Goal: Communication & Community: Ask a question

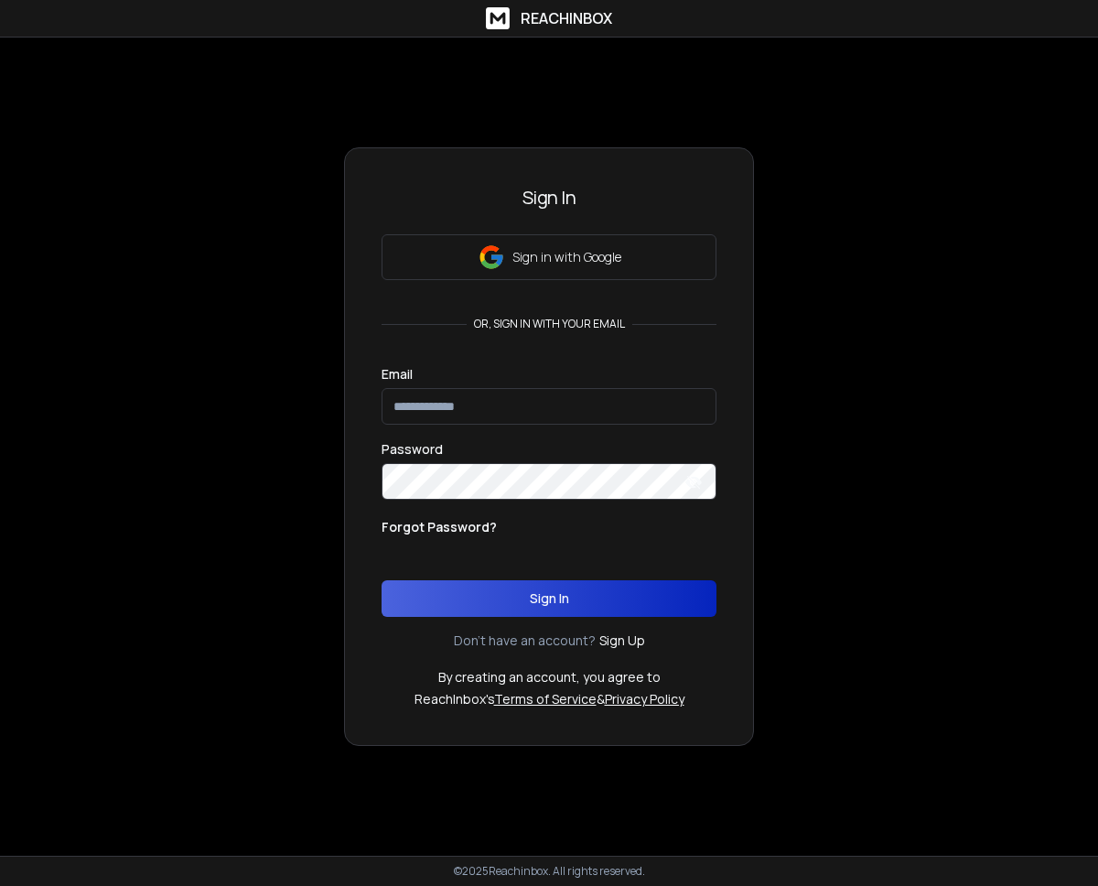
click at [435, 423] on input "email" at bounding box center [549, 406] width 335 height 37
click at [327, 427] on div "Welcome to ReachInbox 10x your leads, meetings and deals. Sign In Sign in with …" at bounding box center [549, 446] width 1098 height 745
click at [426, 414] on input "email" at bounding box center [549, 406] width 335 height 37
click at [457, 406] on input "*" at bounding box center [549, 406] width 335 height 37
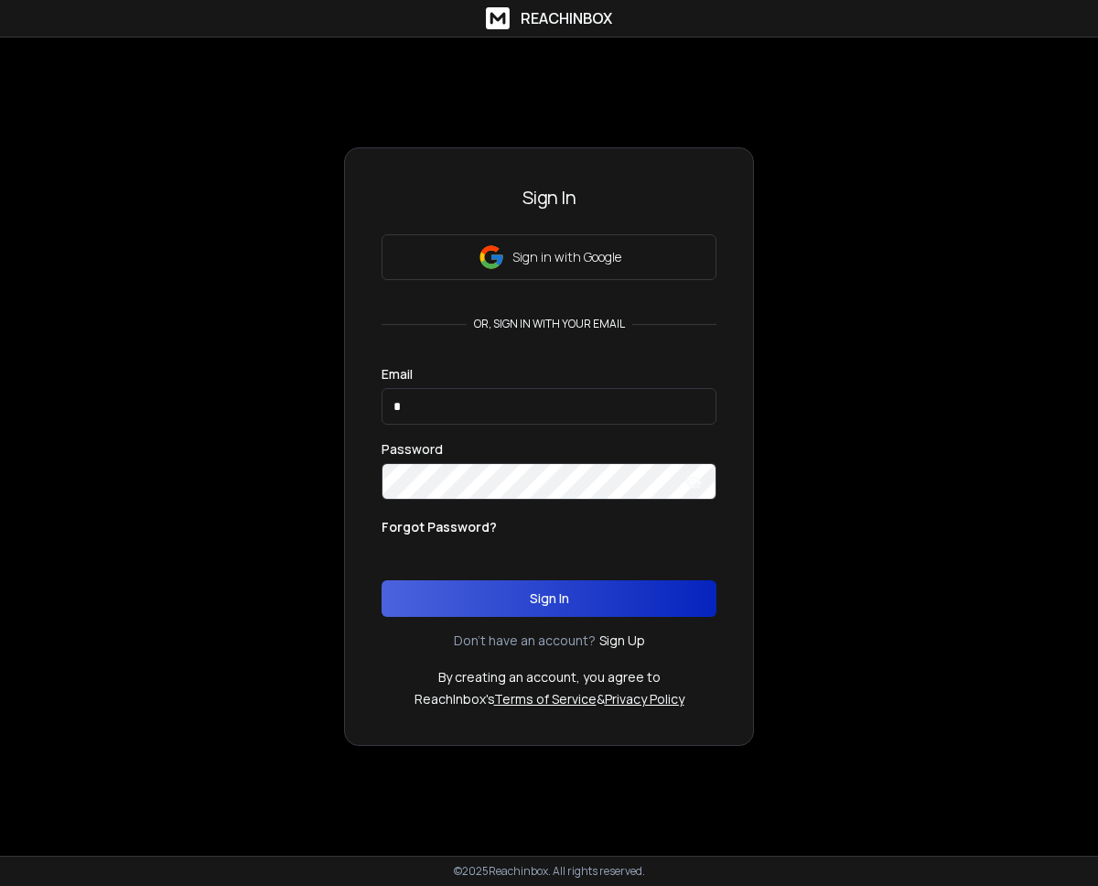
paste input "**********"
click at [409, 404] on input "**********" at bounding box center [549, 406] width 335 height 37
type input "**********"
click at [494, 597] on button "Sign In" at bounding box center [549, 598] width 335 height 37
click at [507, 407] on input "**********" at bounding box center [549, 406] width 335 height 37
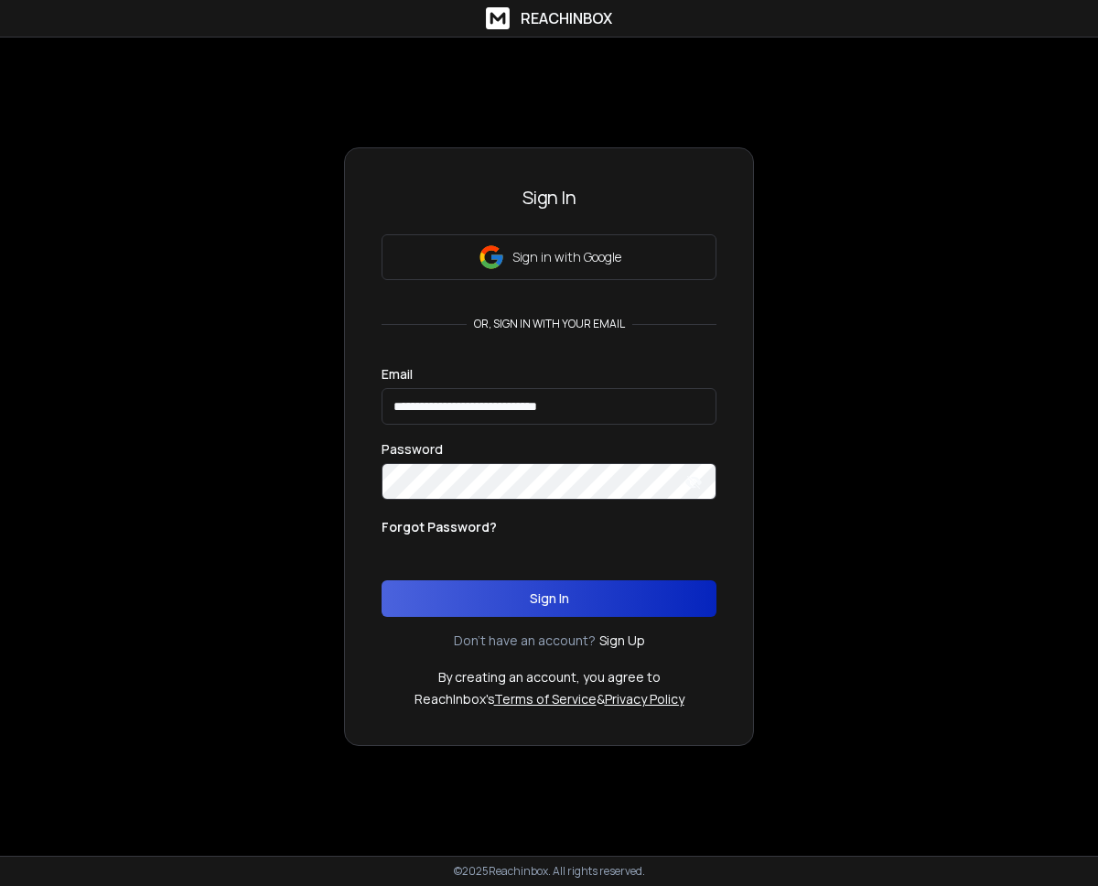
click at [507, 407] on input "**********" at bounding box center [549, 406] width 335 height 37
click at [251, 410] on div "**********" at bounding box center [549, 446] width 1098 height 745
click at [467, 403] on input "**********" at bounding box center [549, 406] width 335 height 37
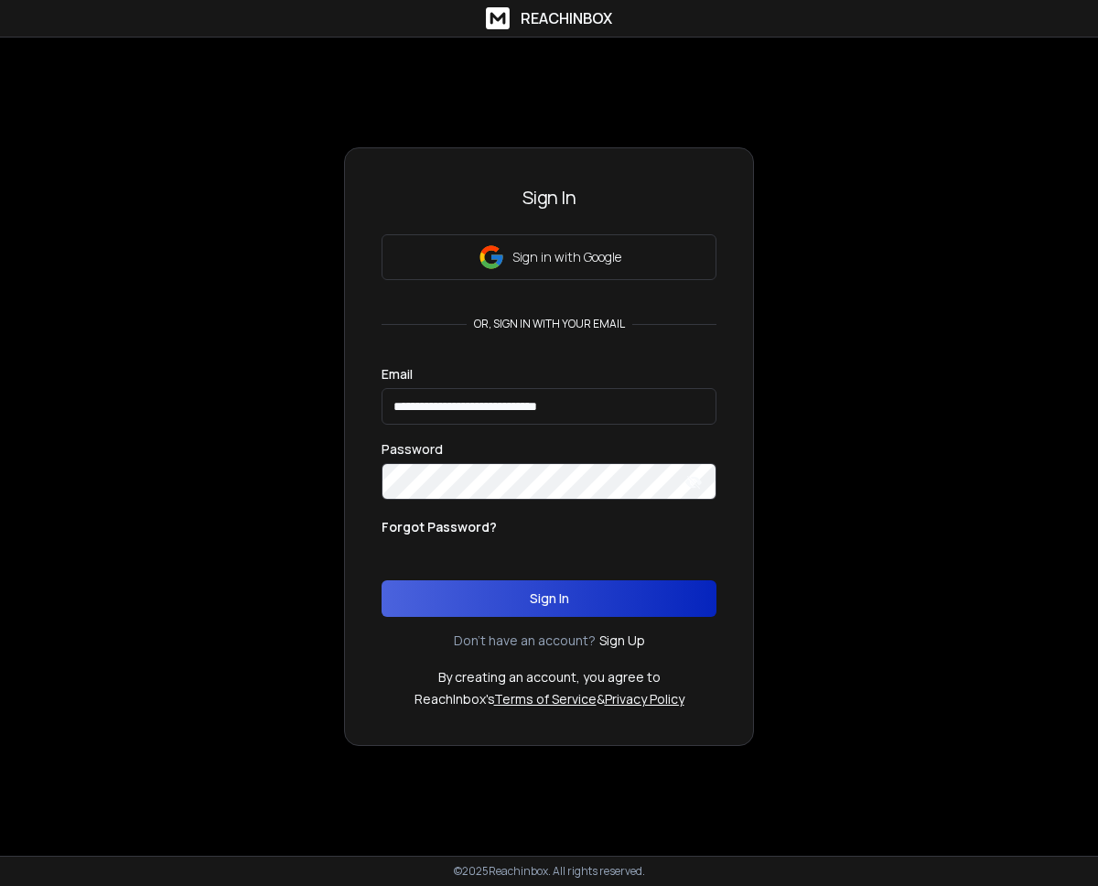
click at [467, 403] on input "**********" at bounding box center [549, 406] width 335 height 37
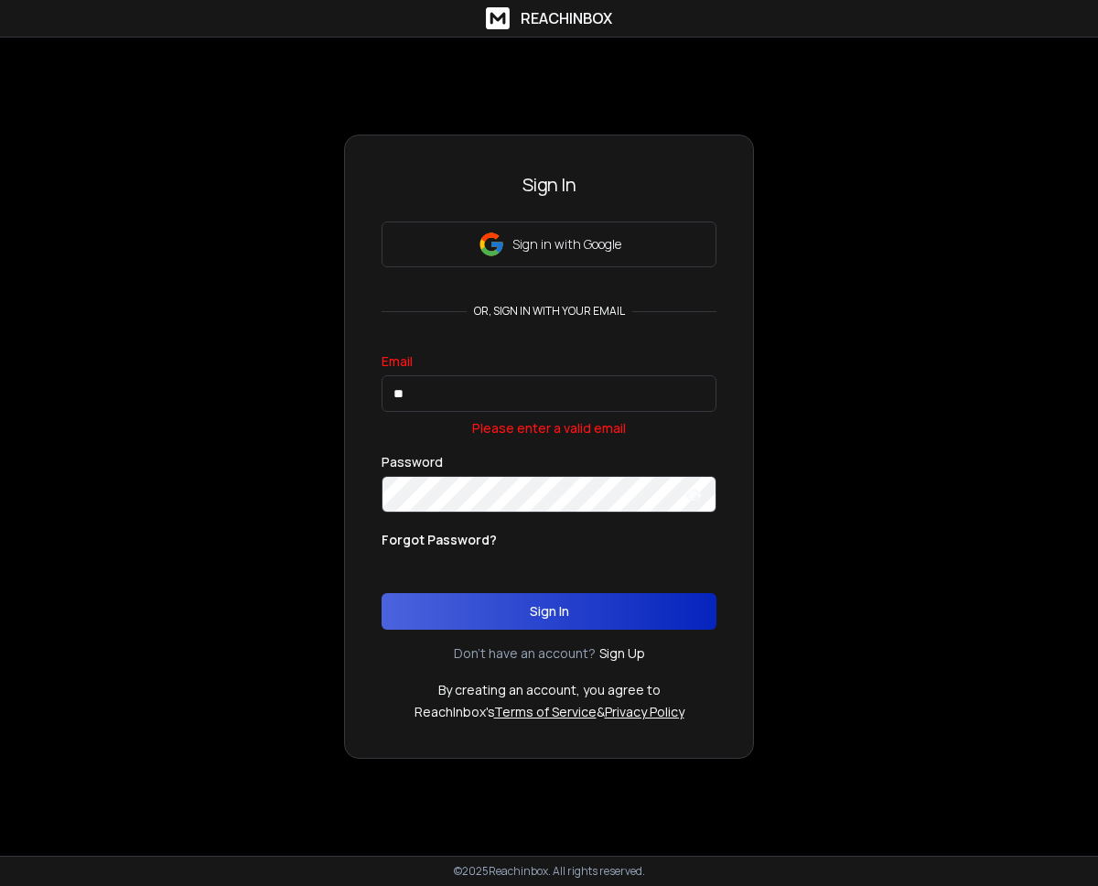
type input "*"
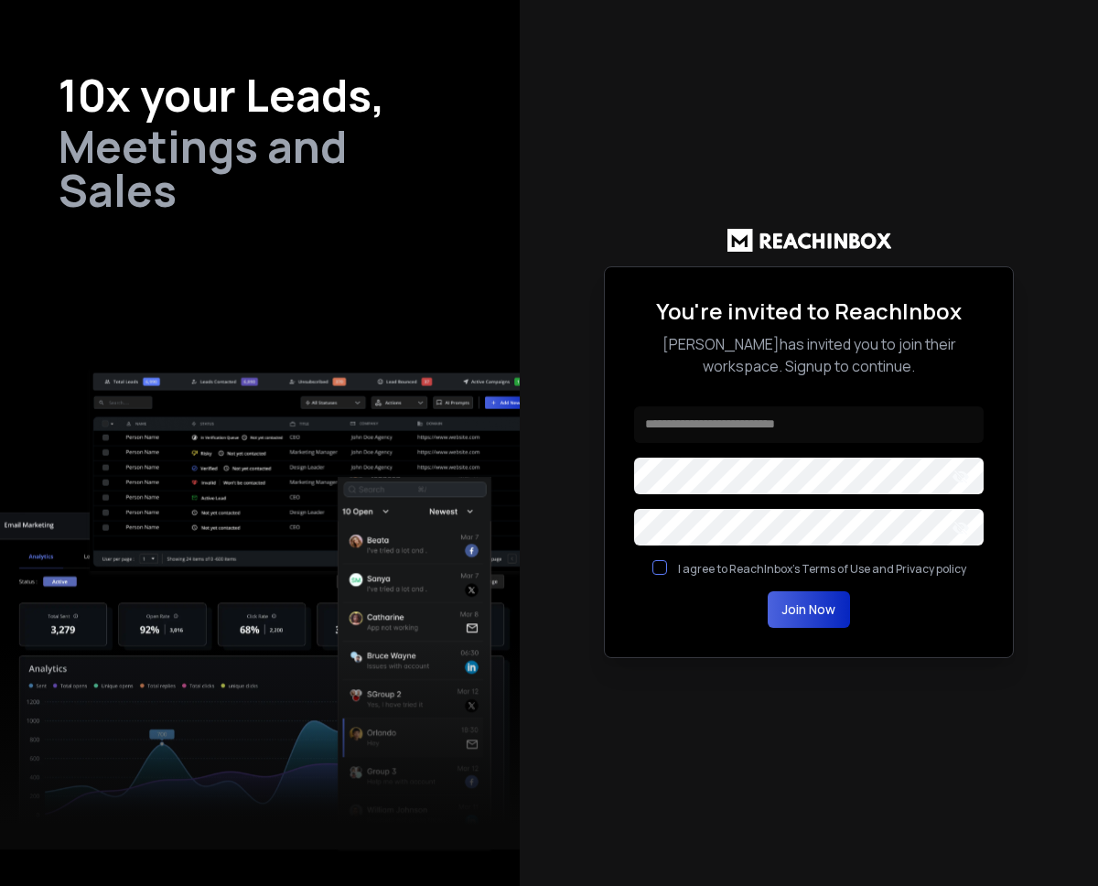
click at [666, 571] on button "I agree to ReachInbox's Terms of Use and Privacy policy" at bounding box center [659, 567] width 15 height 15
click at [811, 616] on button "Join Now" at bounding box center [809, 609] width 82 height 37
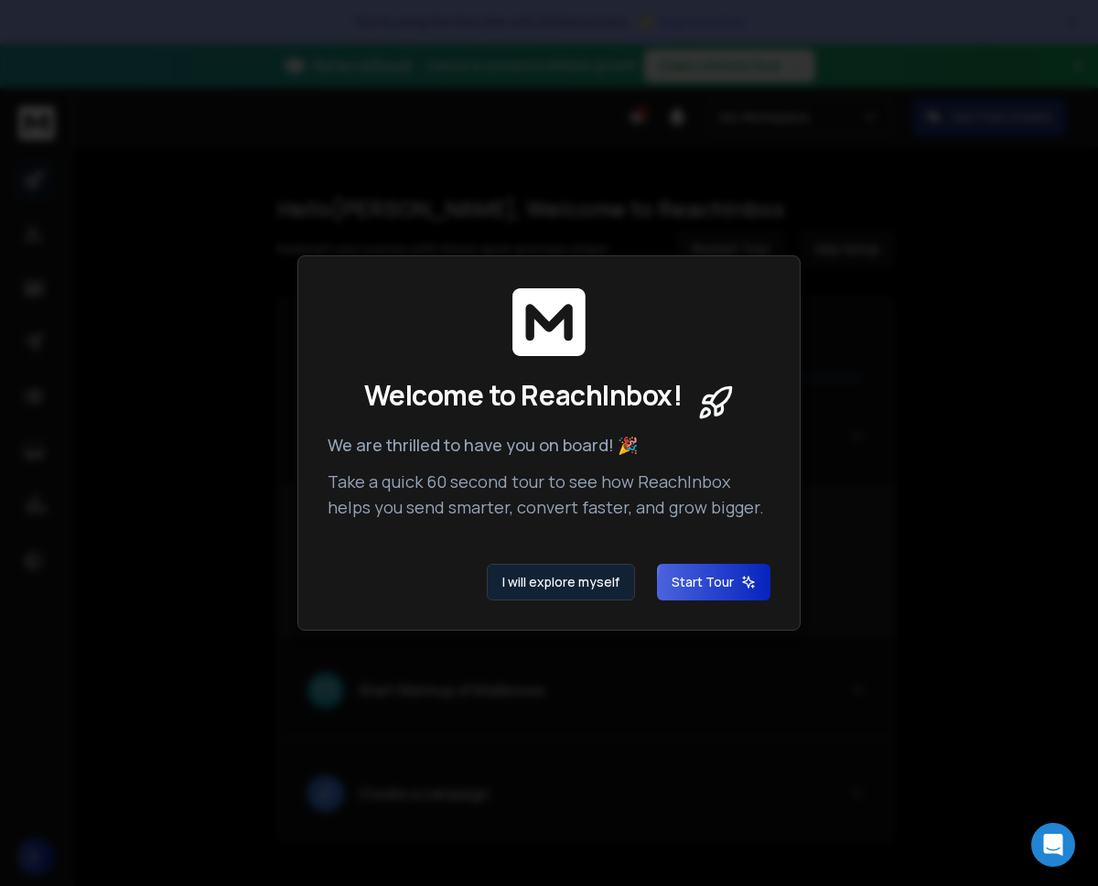
click at [559, 587] on button "I will explore myself" at bounding box center [561, 582] width 148 height 37
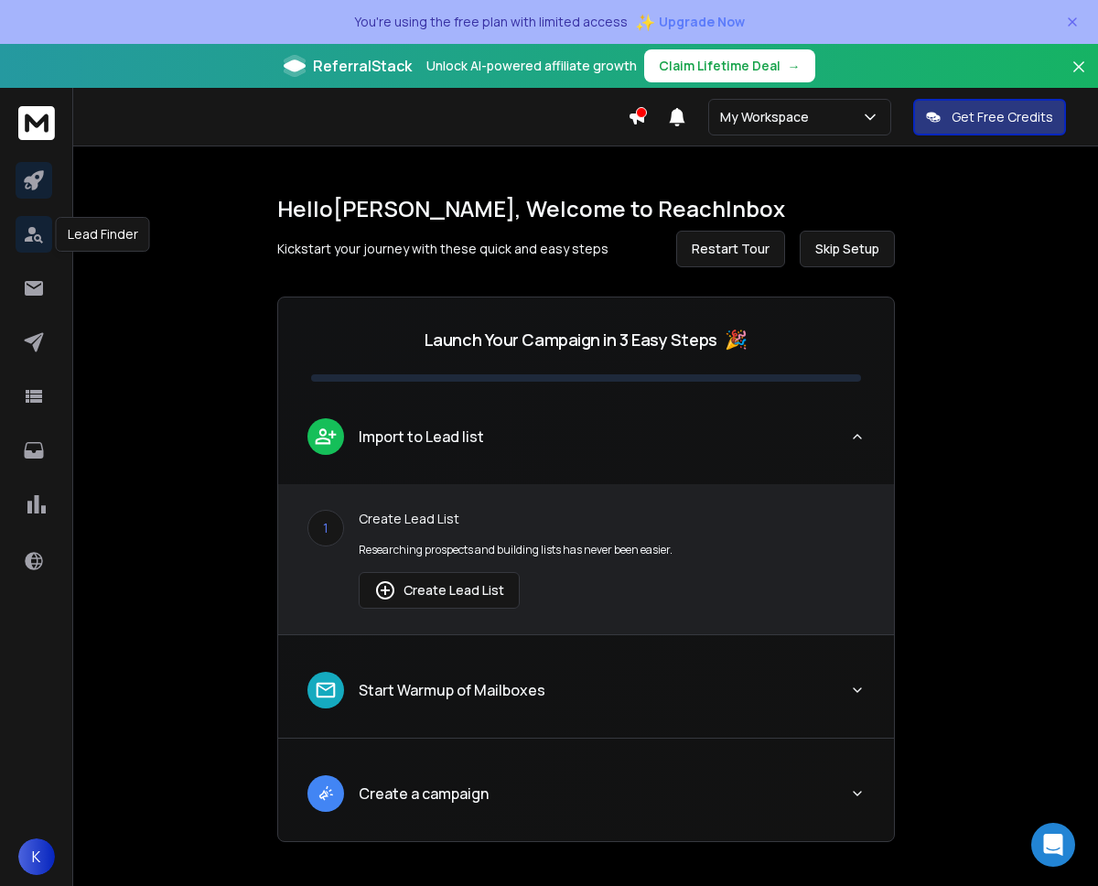
click at [29, 232] on circle at bounding box center [31, 230] width 7 height 7
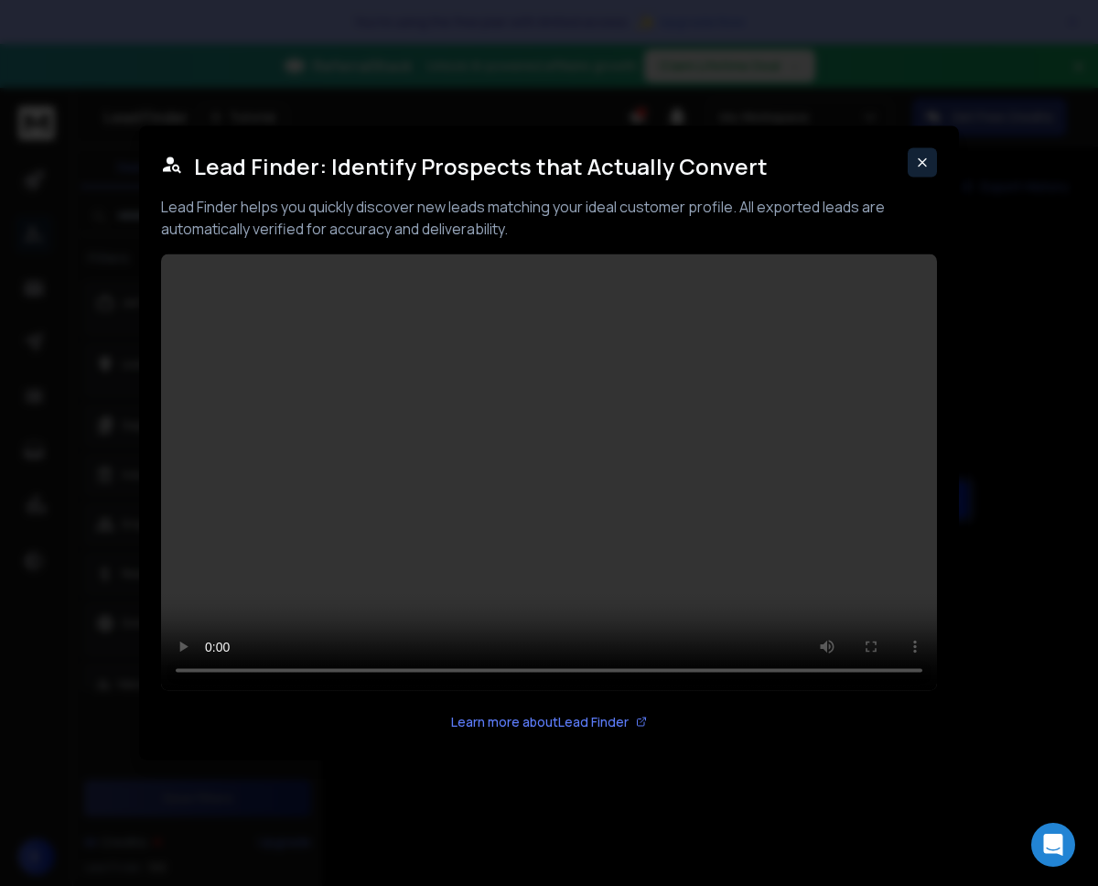
click at [927, 164] on icon at bounding box center [922, 163] width 15 height 15
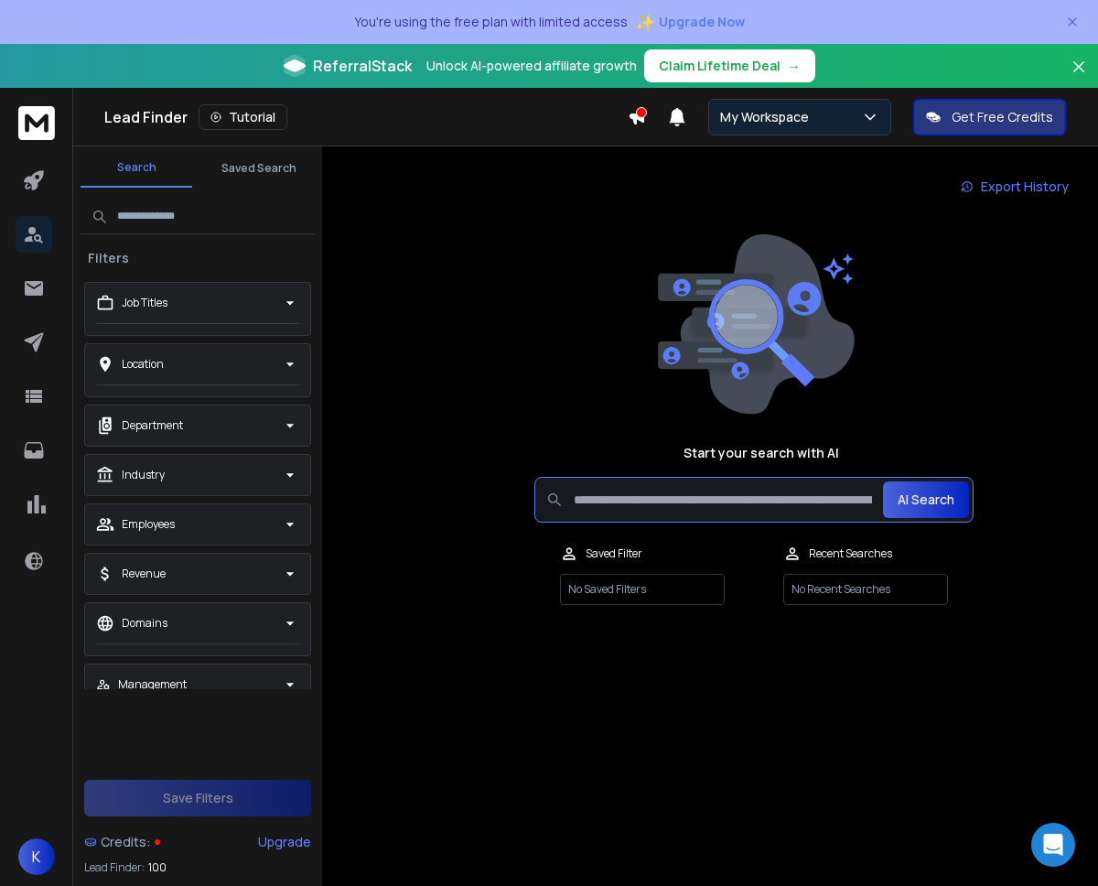
click at [836, 123] on div "My Workspace" at bounding box center [799, 117] width 159 height 18
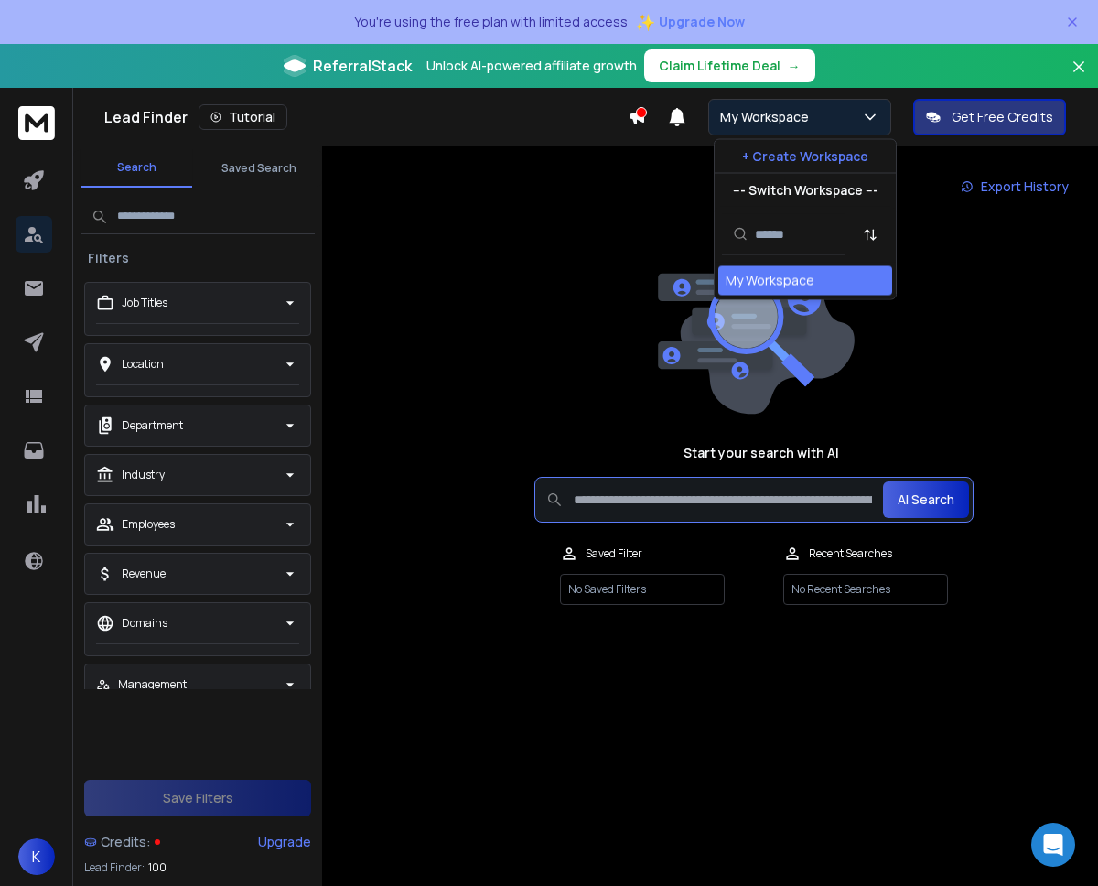
click at [777, 117] on p "My Workspace" at bounding box center [768, 117] width 96 height 18
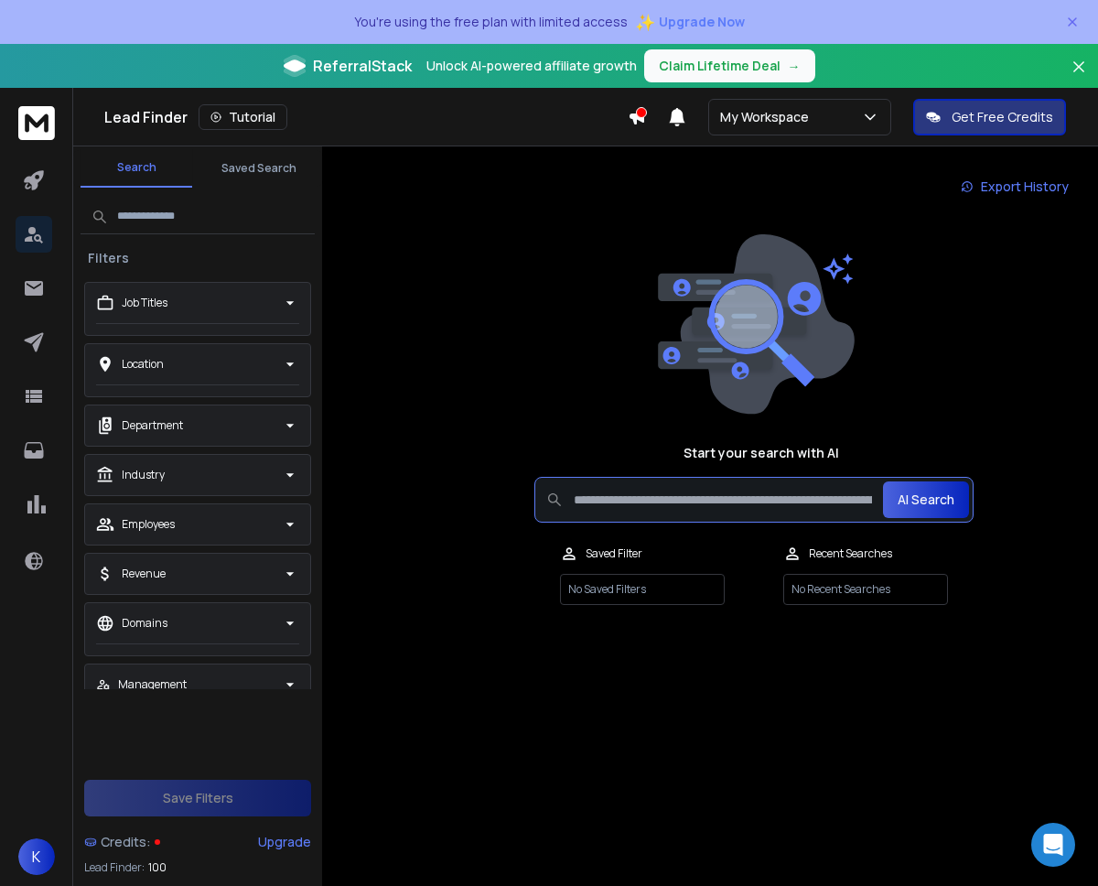
click at [695, 70] on button "Claim Lifetime Deal →" at bounding box center [729, 65] width 171 height 33
click at [790, 116] on p "My Workspace" at bounding box center [768, 117] width 96 height 18
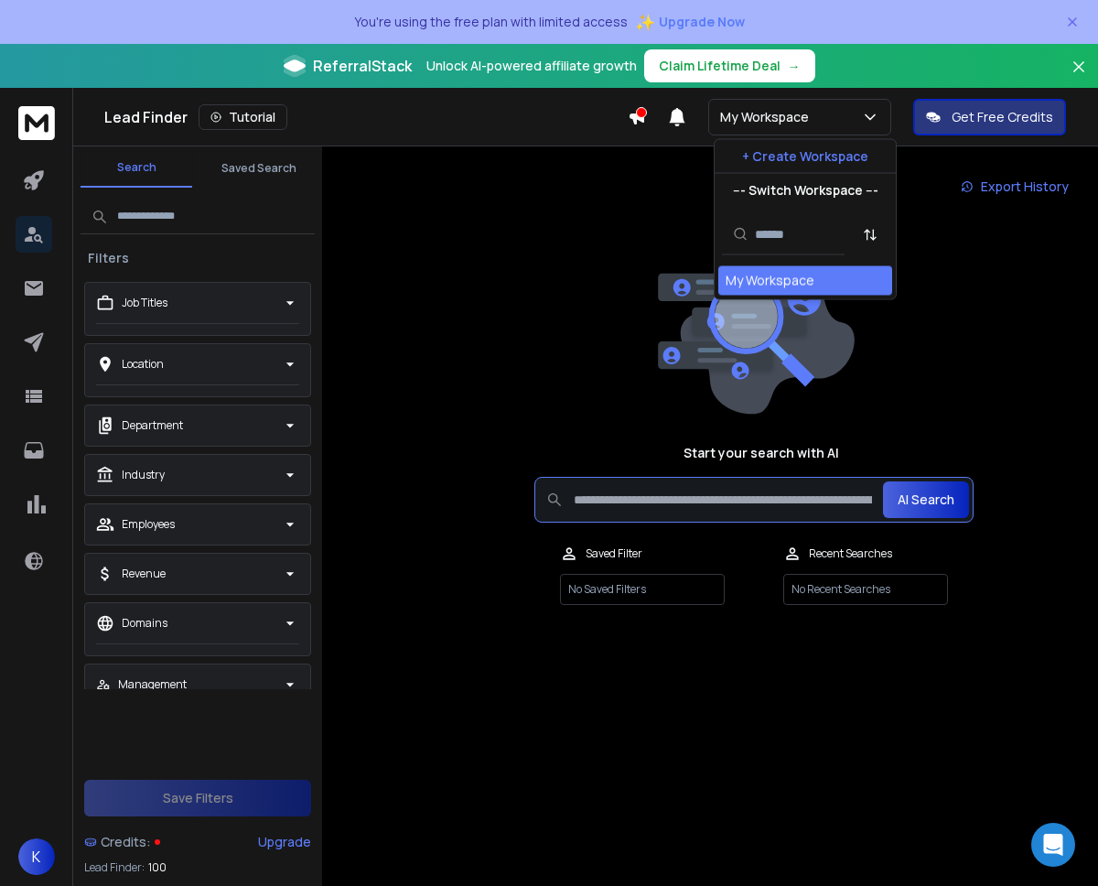
click at [576, 232] on div "Export History Start your search with AI" at bounding box center [753, 315] width 805 height 294
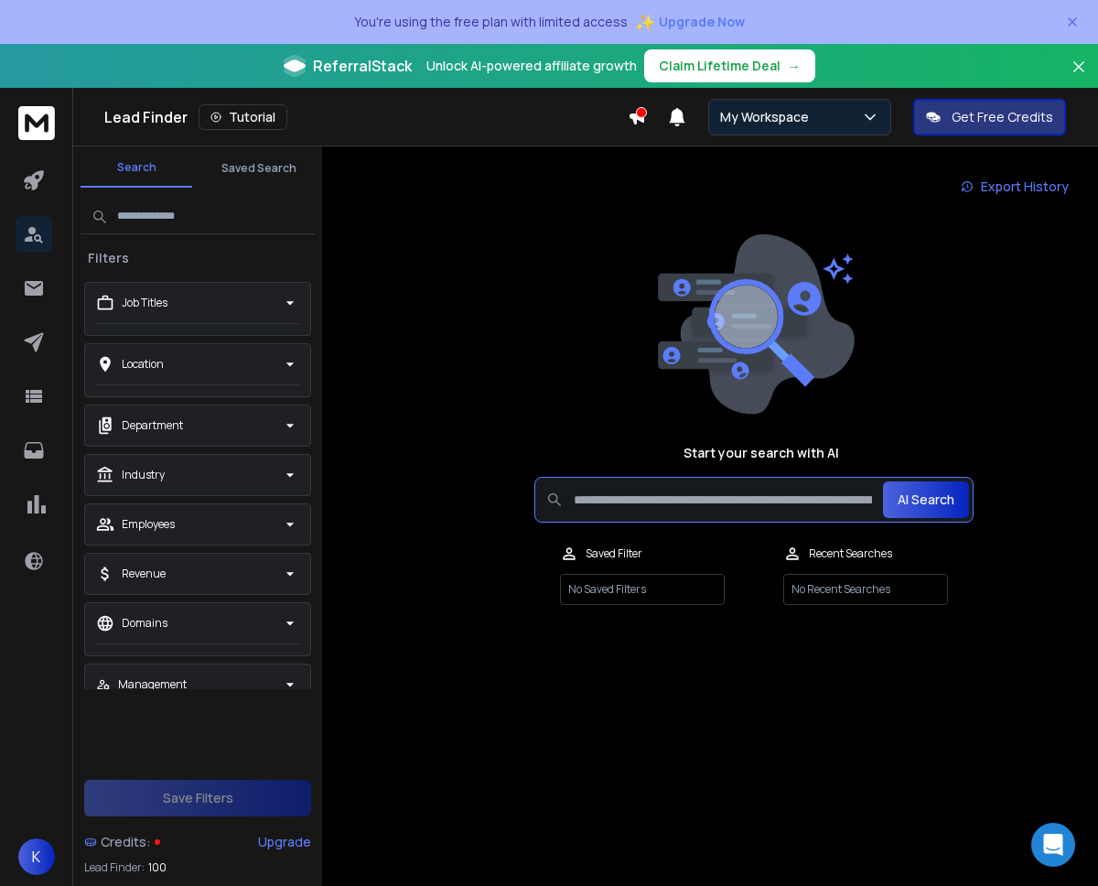
click at [802, 121] on p "My Workspace" at bounding box center [768, 117] width 96 height 18
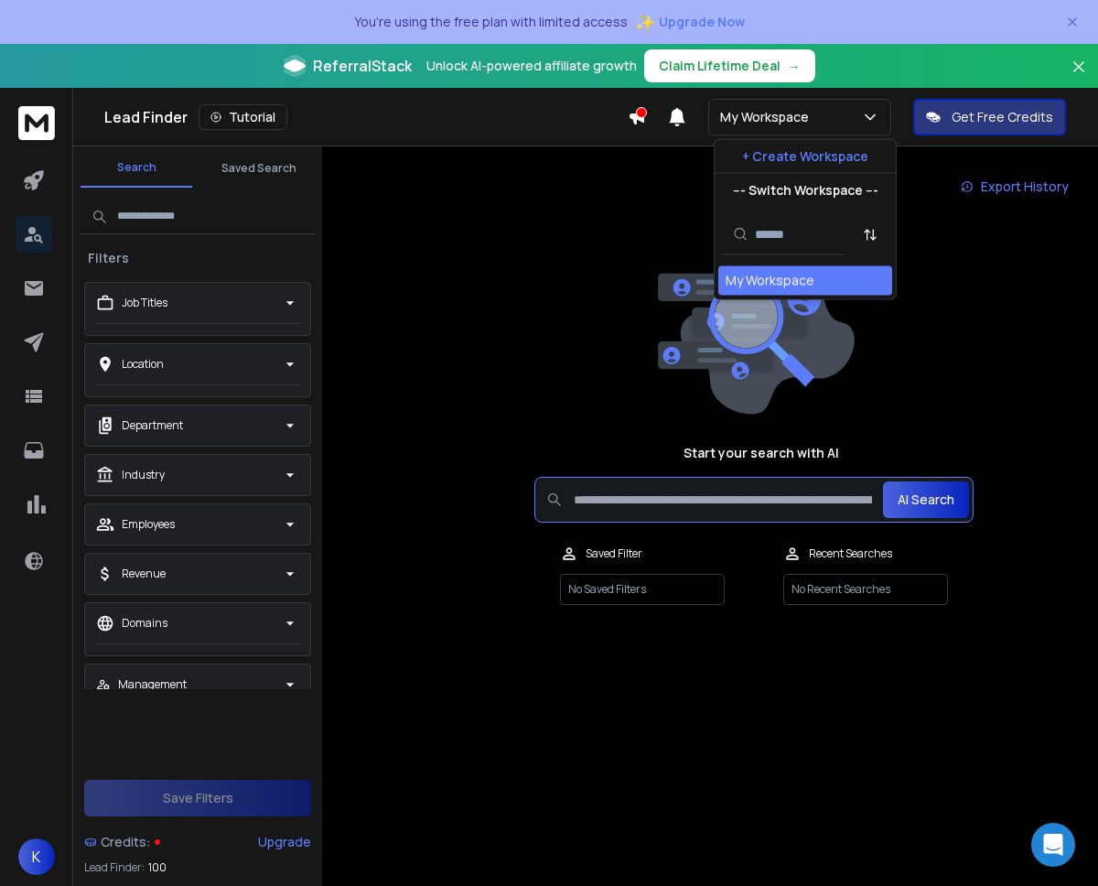
click at [777, 242] on input "text" at bounding box center [794, 234] width 79 height 40
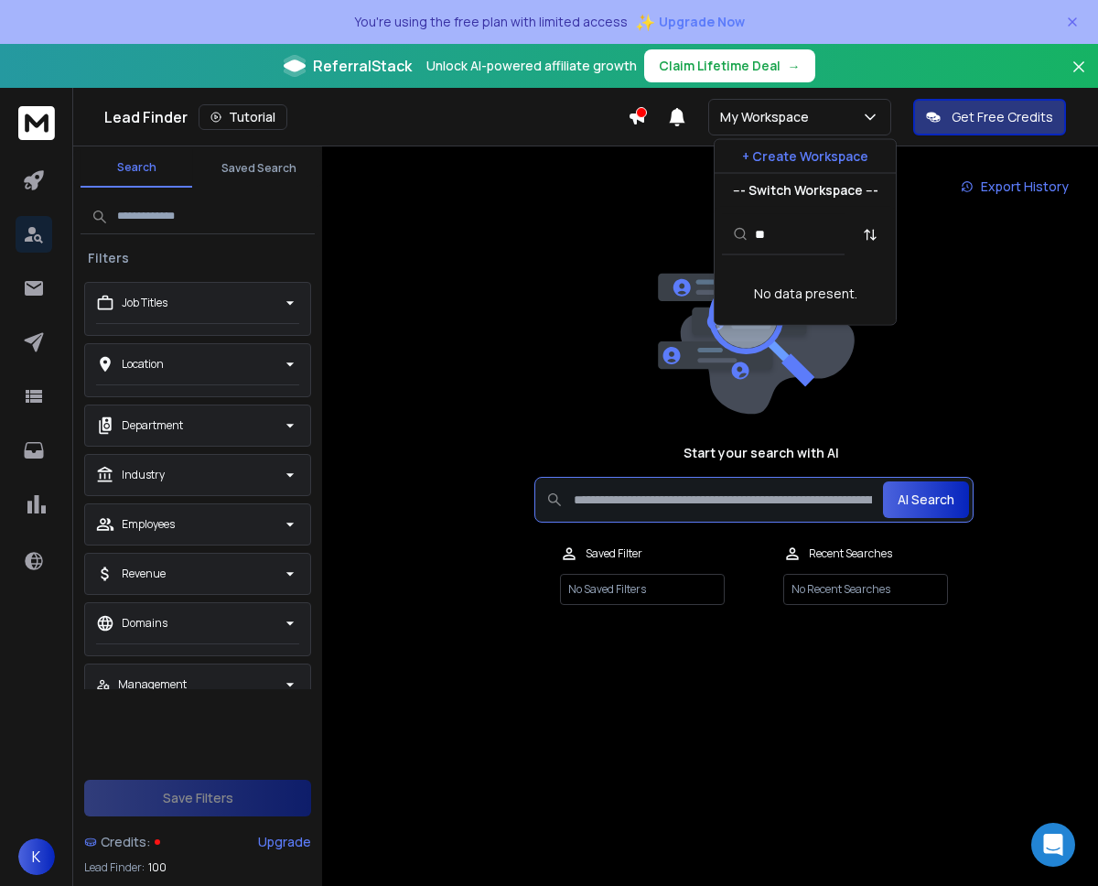
type input "*"
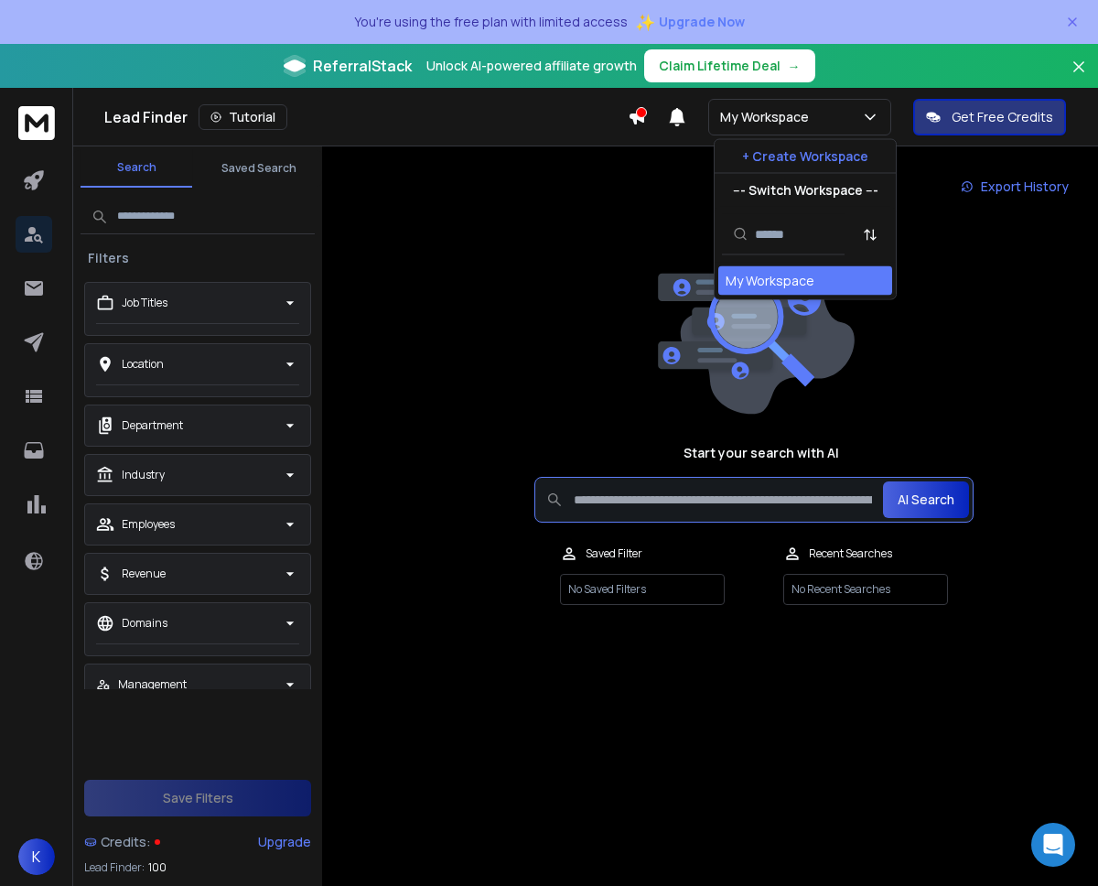
click at [551, 253] on div "Export History Start your search with AI" at bounding box center [753, 315] width 805 height 294
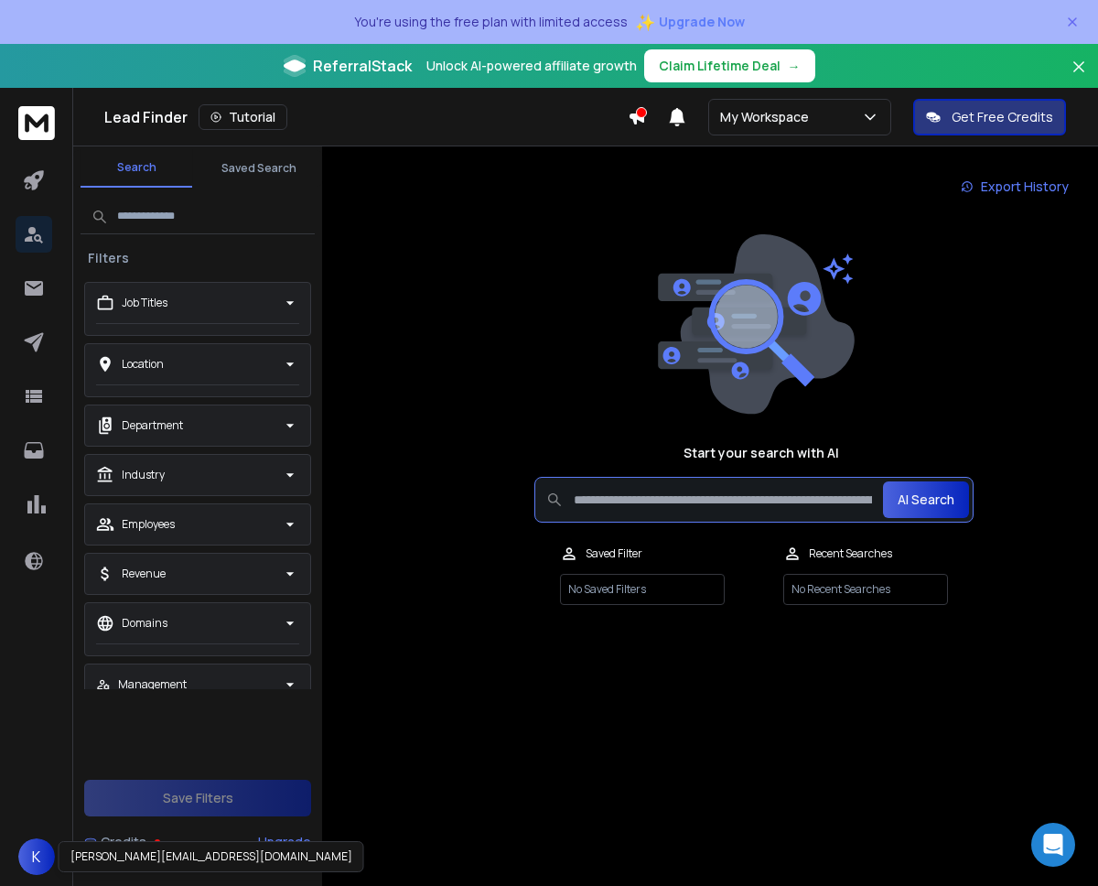
click at [37, 846] on span "K" at bounding box center [36, 856] width 37 height 37
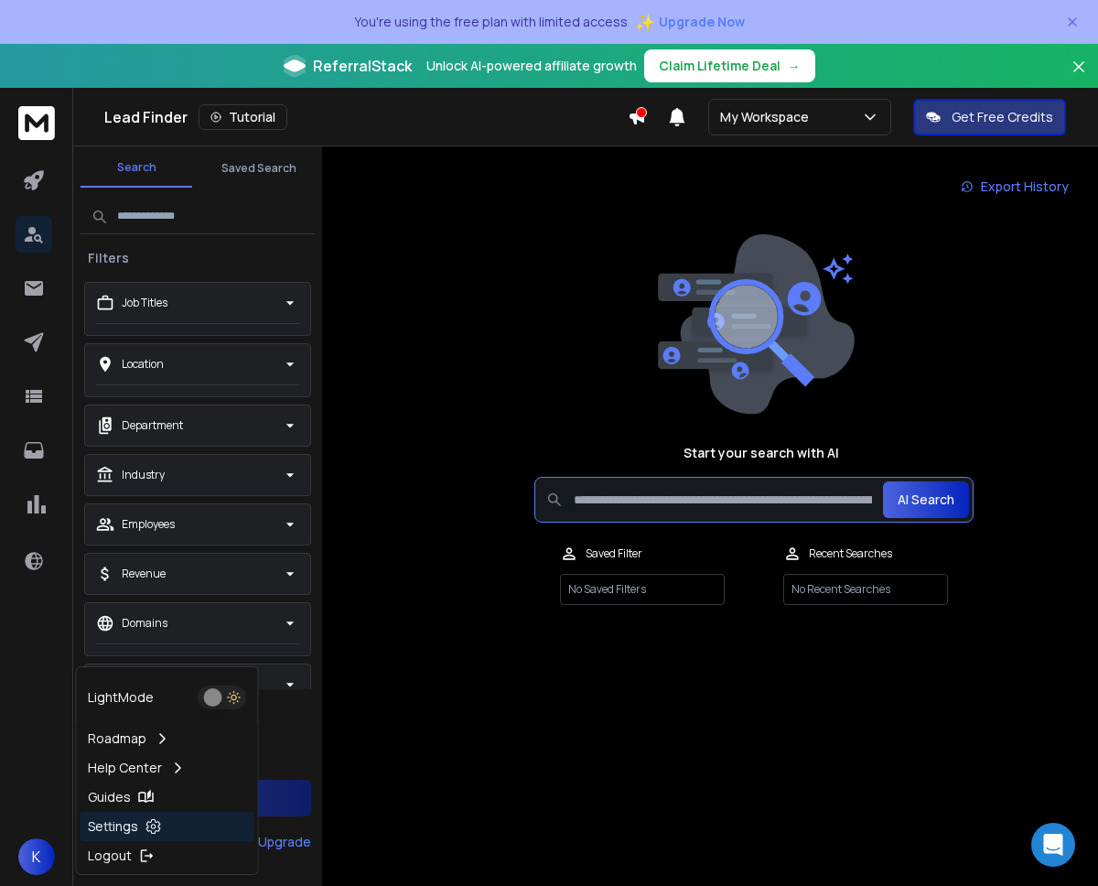
click at [150, 831] on icon at bounding box center [153, 826] width 14 height 14
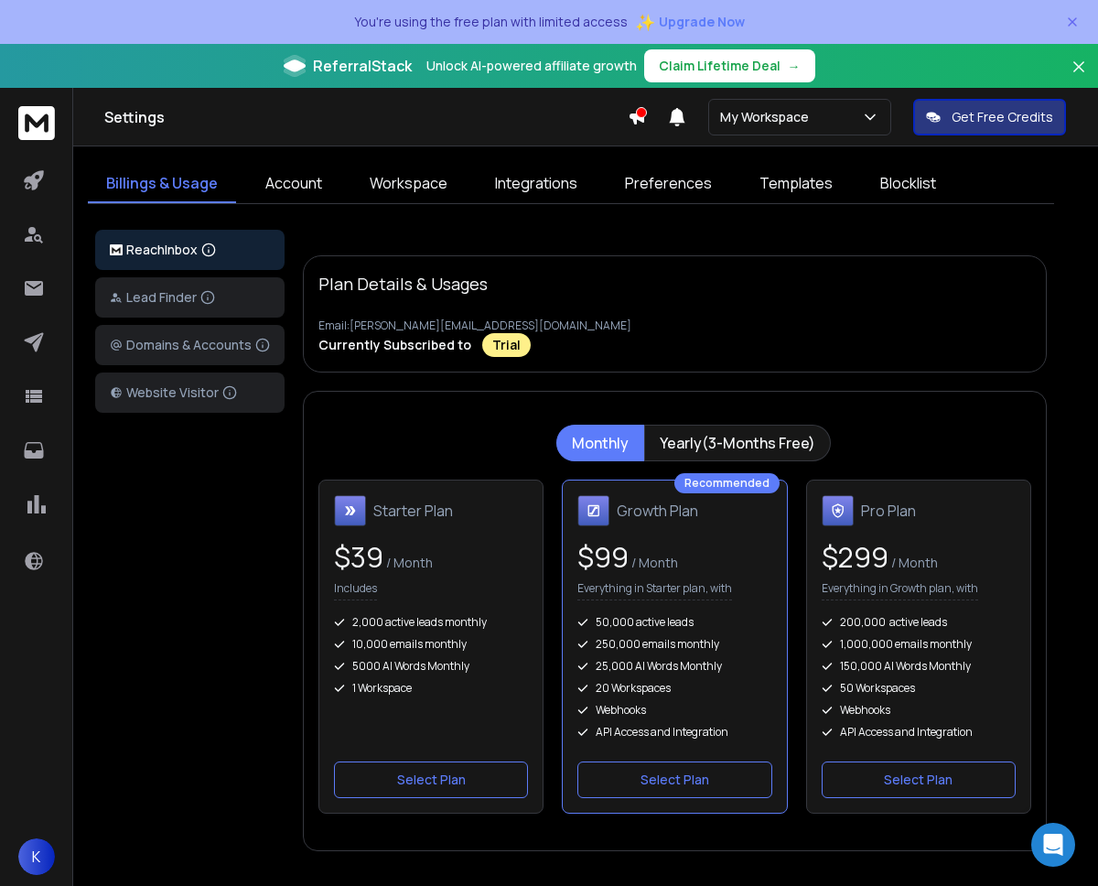
click at [287, 193] on link "Account" at bounding box center [293, 184] width 93 height 38
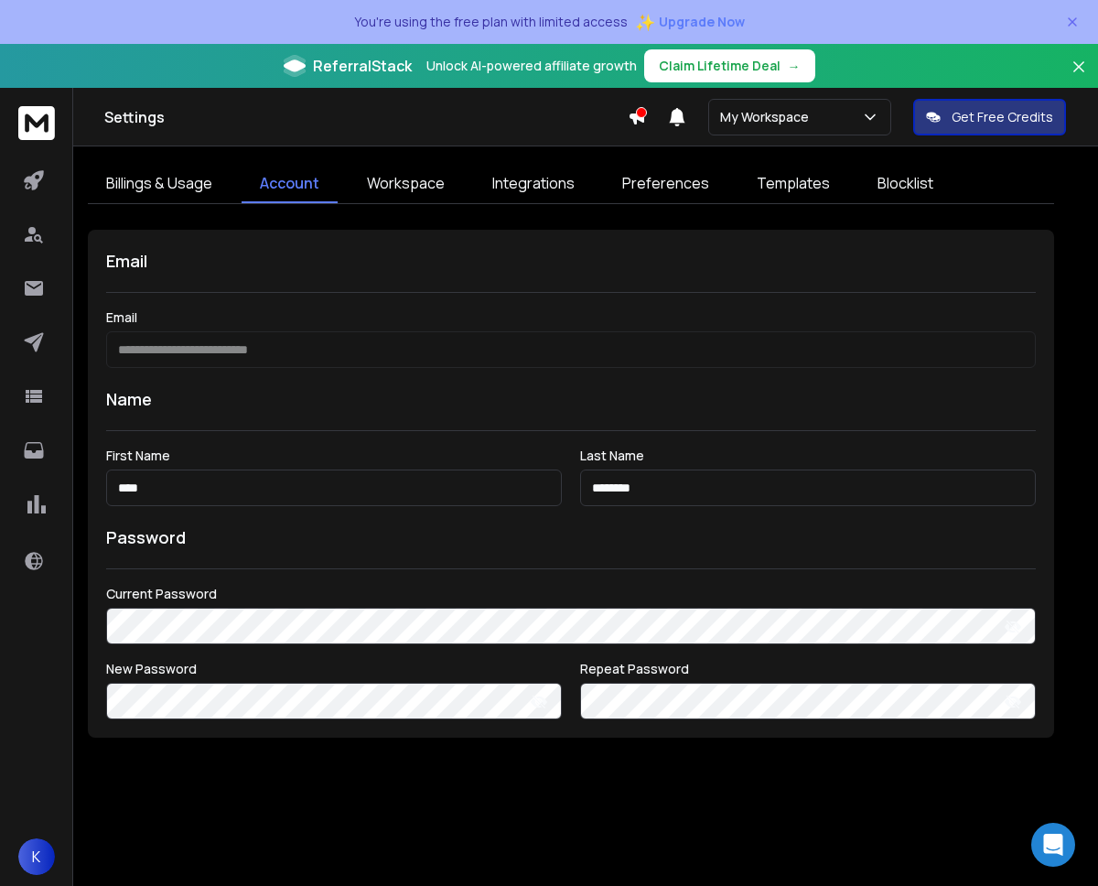
click at [397, 194] on link "Workspace" at bounding box center [406, 184] width 114 height 38
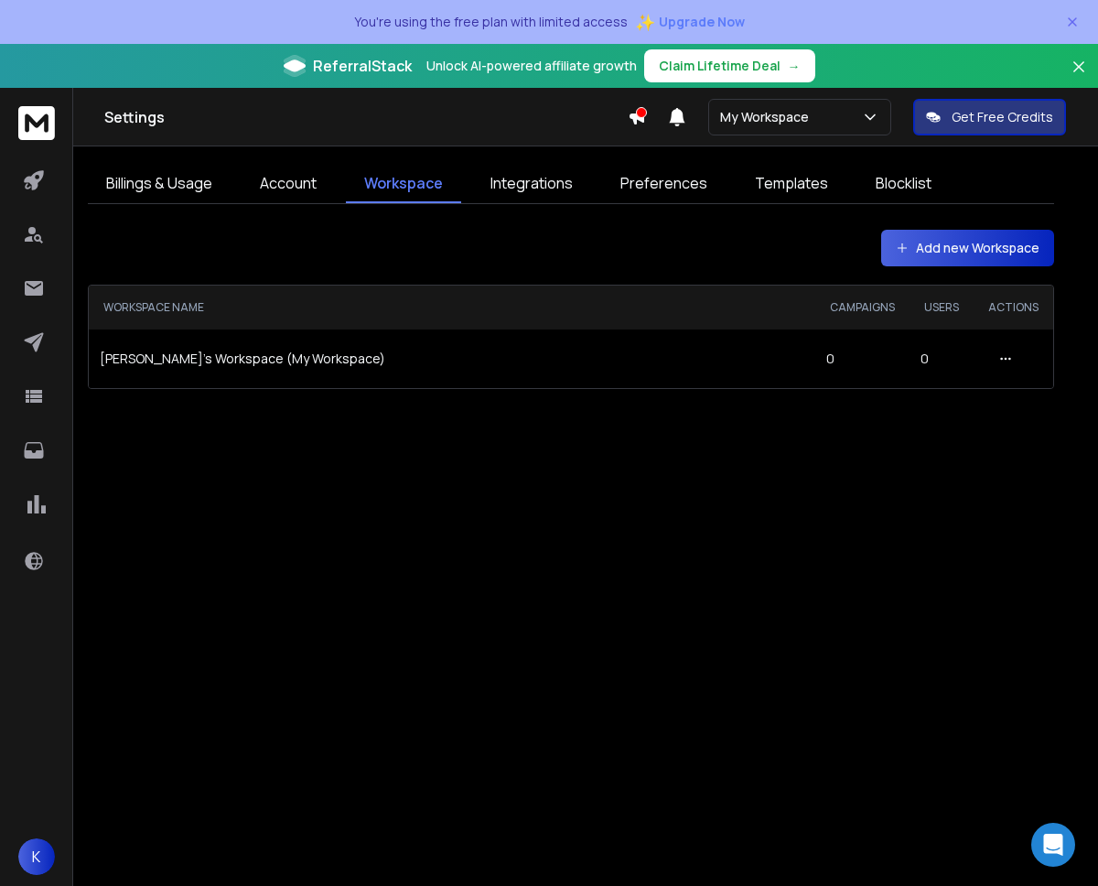
click at [954, 250] on button "Add new Workspace" at bounding box center [967, 248] width 173 height 37
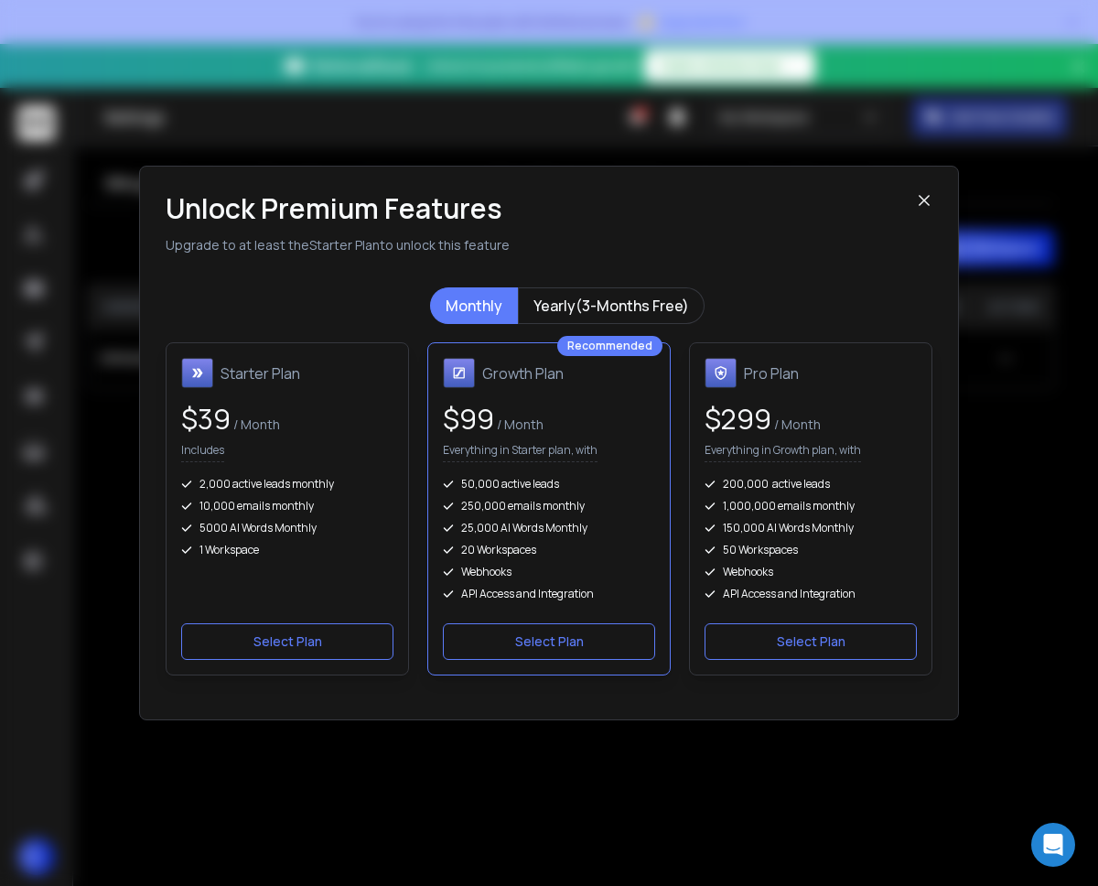
click at [924, 199] on icon at bounding box center [924, 200] width 11 height 11
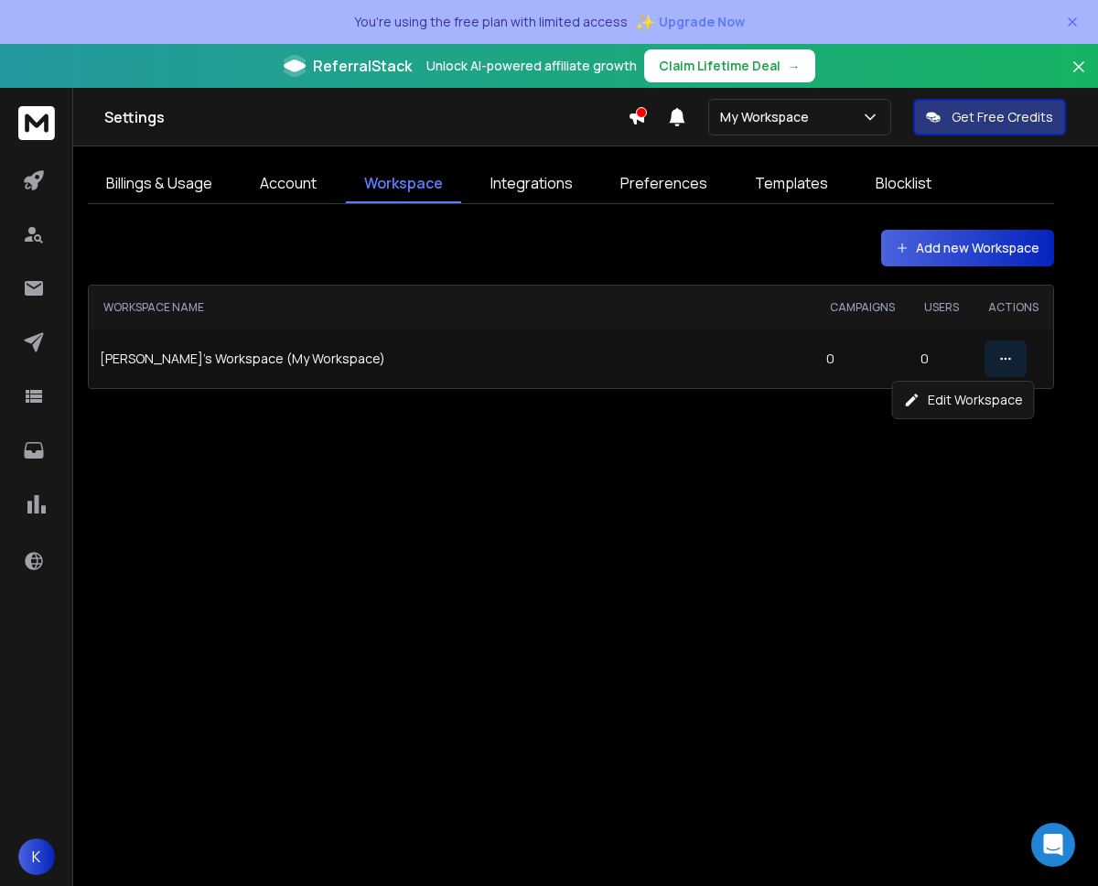
click at [1012, 361] on icon "button" at bounding box center [1005, 358] width 13 height 13
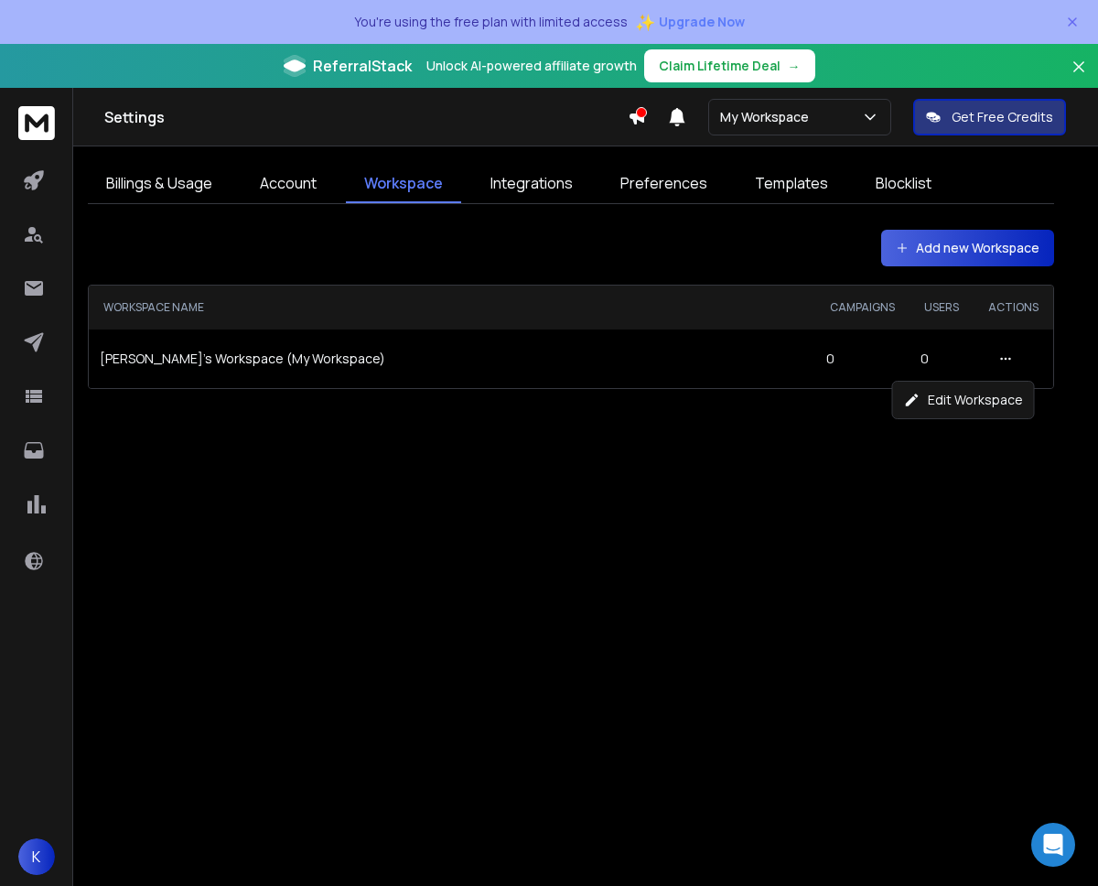
click at [348, 444] on div "Add new Workspace WORKSPACE NAME CAMPAIGNS USERS ACTIONS Kyle's Workspace (My W…" at bounding box center [571, 585] width 966 height 710
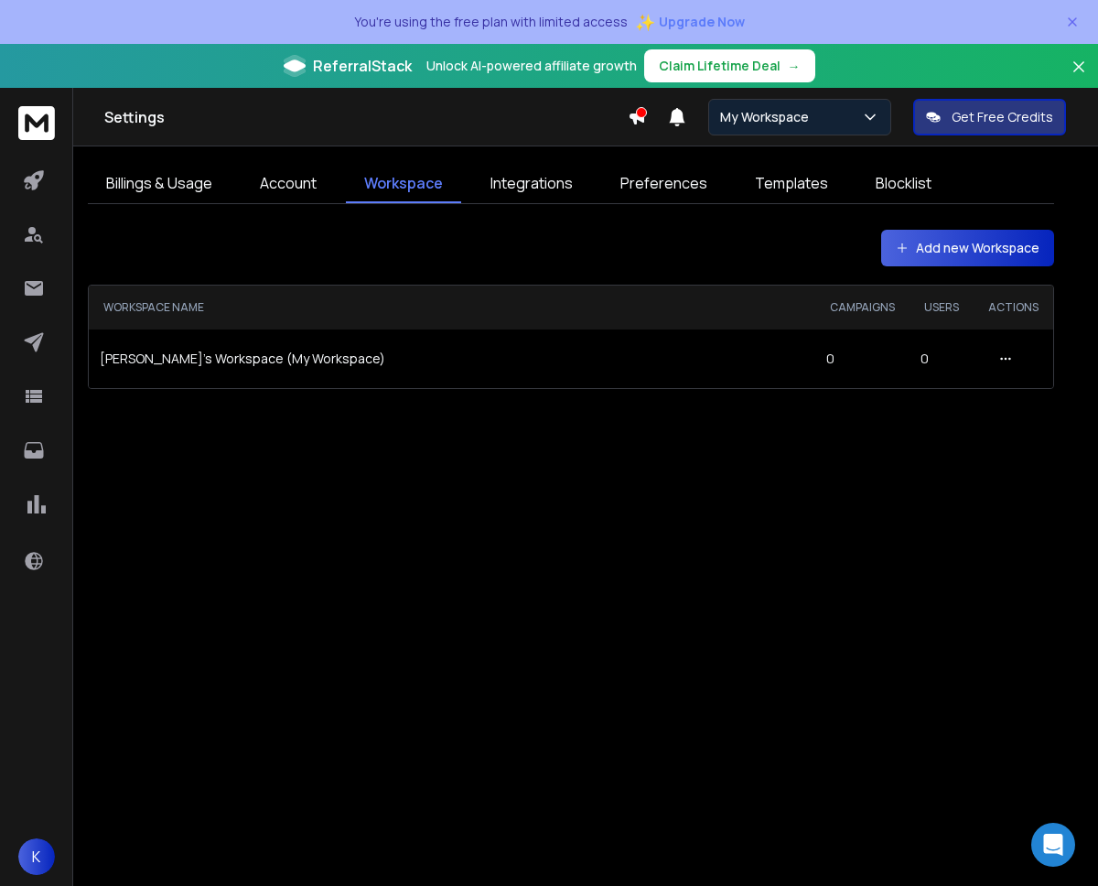
click at [790, 109] on p "My Workspace" at bounding box center [768, 117] width 96 height 18
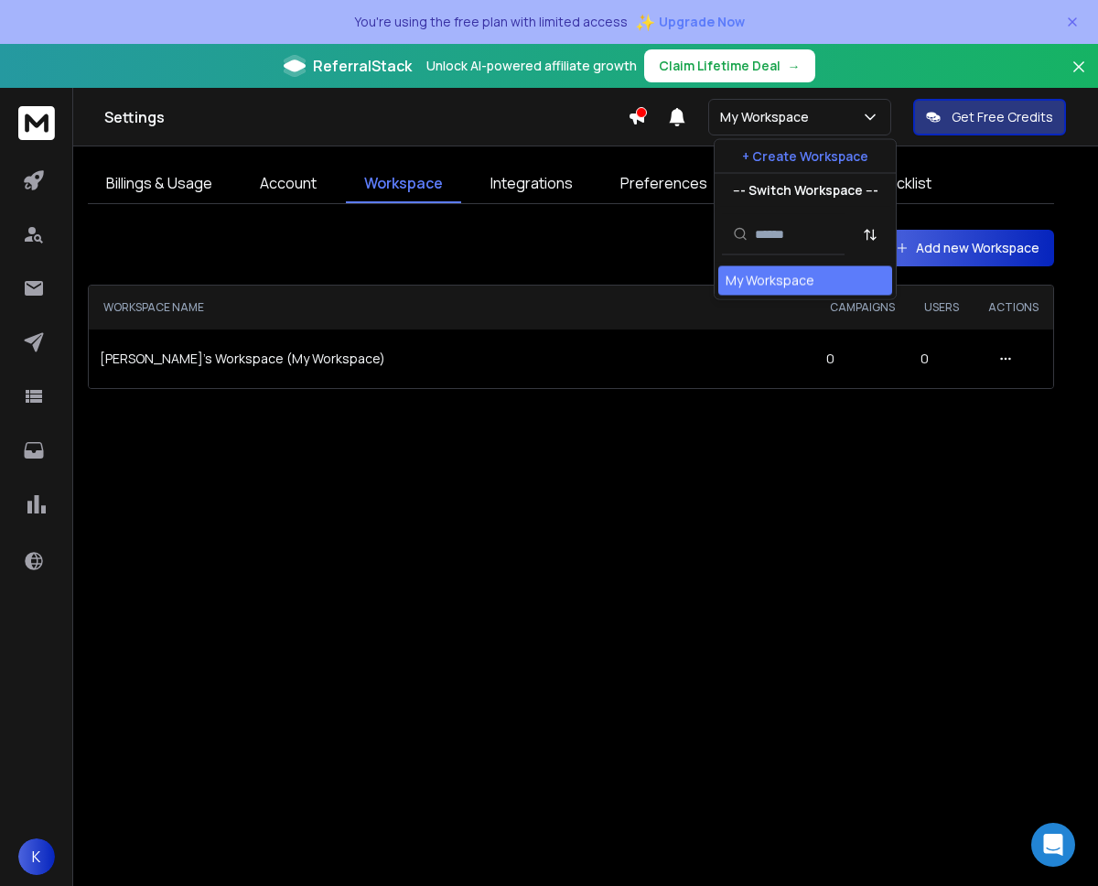
click at [582, 255] on div "Add new Workspace" at bounding box center [571, 248] width 966 height 37
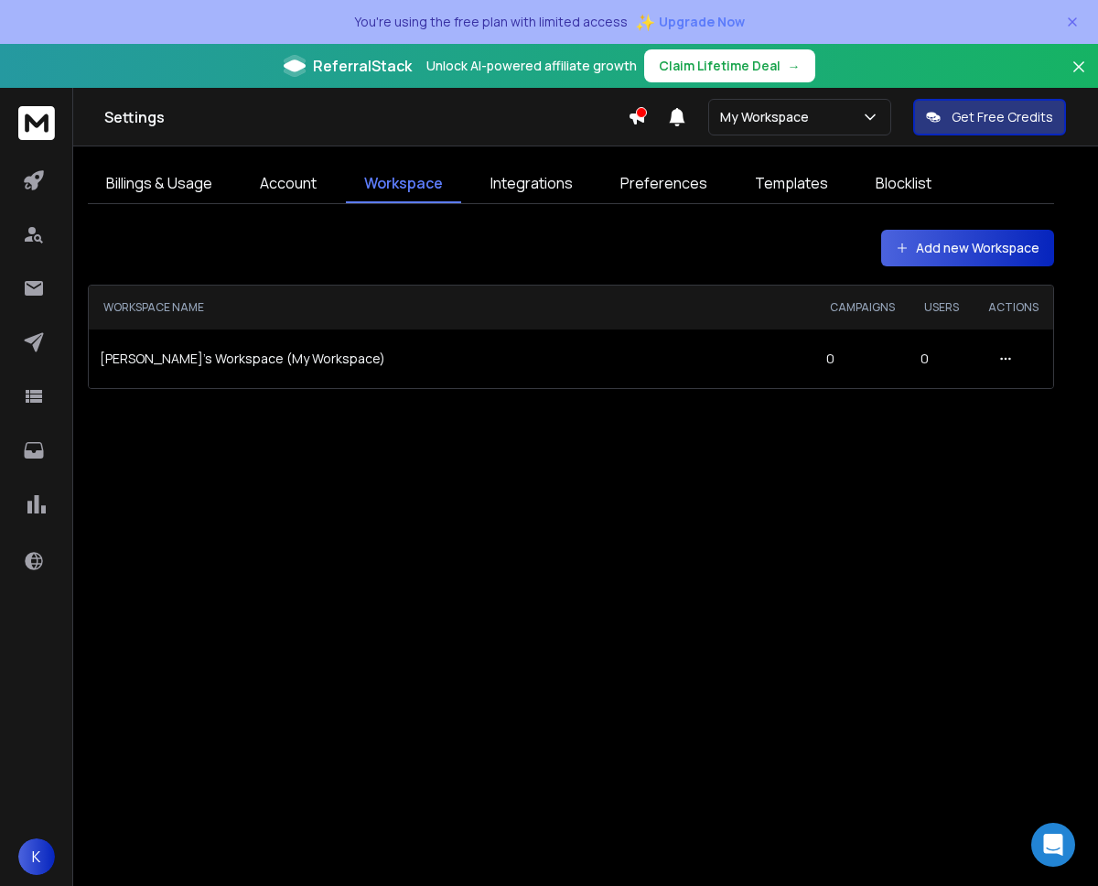
click at [286, 187] on link "Account" at bounding box center [288, 184] width 93 height 38
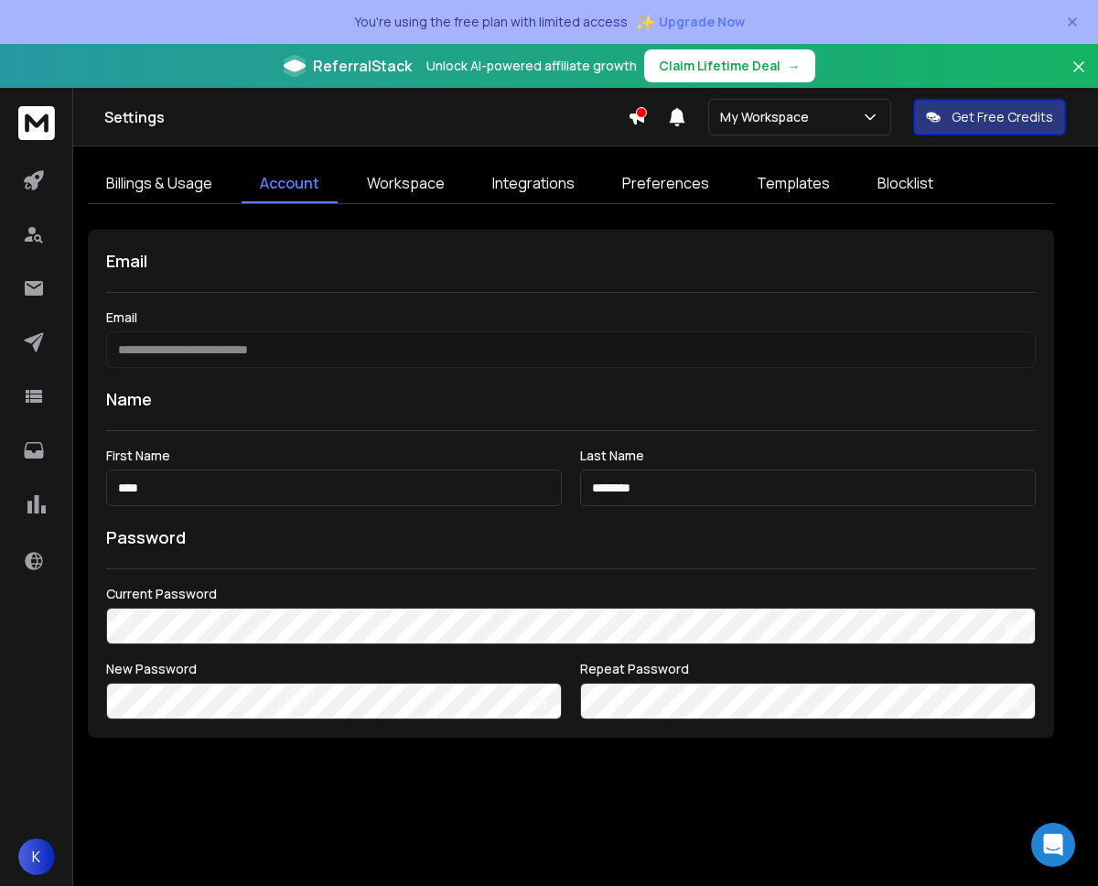
click at [415, 172] on link "Workspace" at bounding box center [406, 184] width 114 height 38
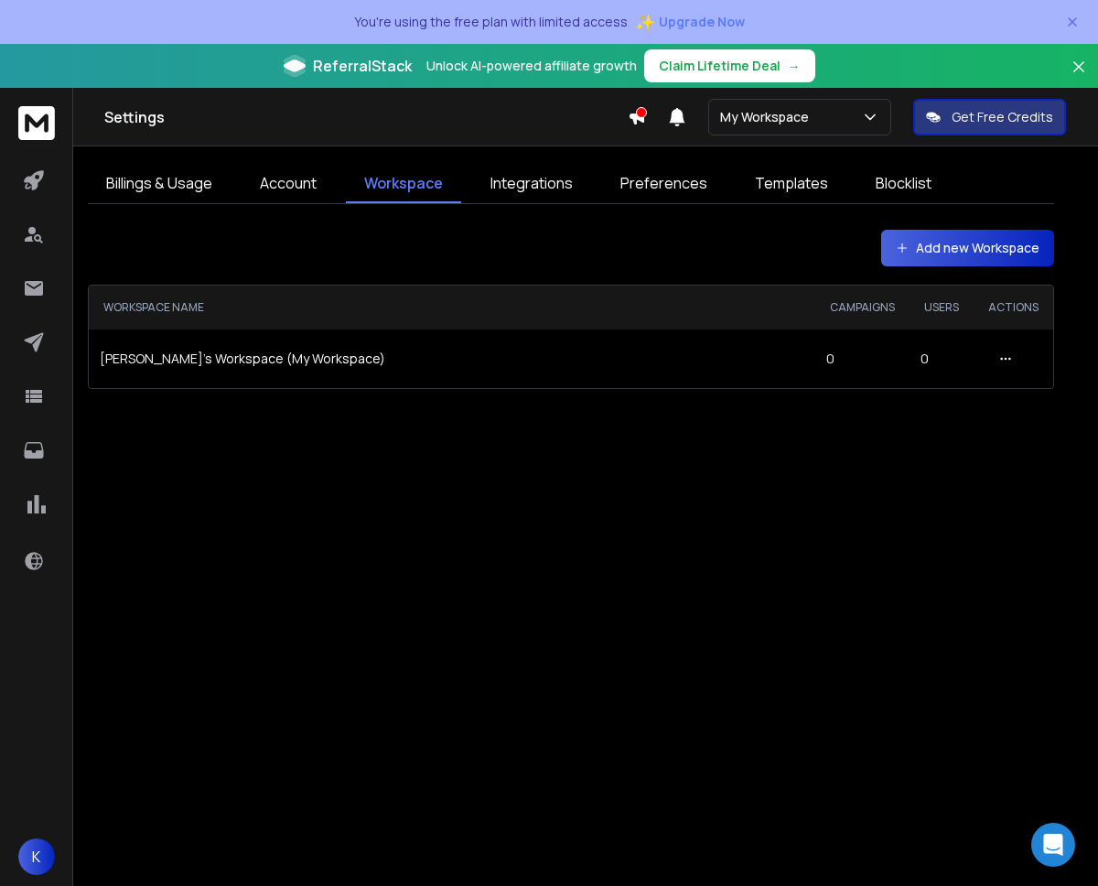
click at [289, 169] on link "Account" at bounding box center [288, 184] width 93 height 38
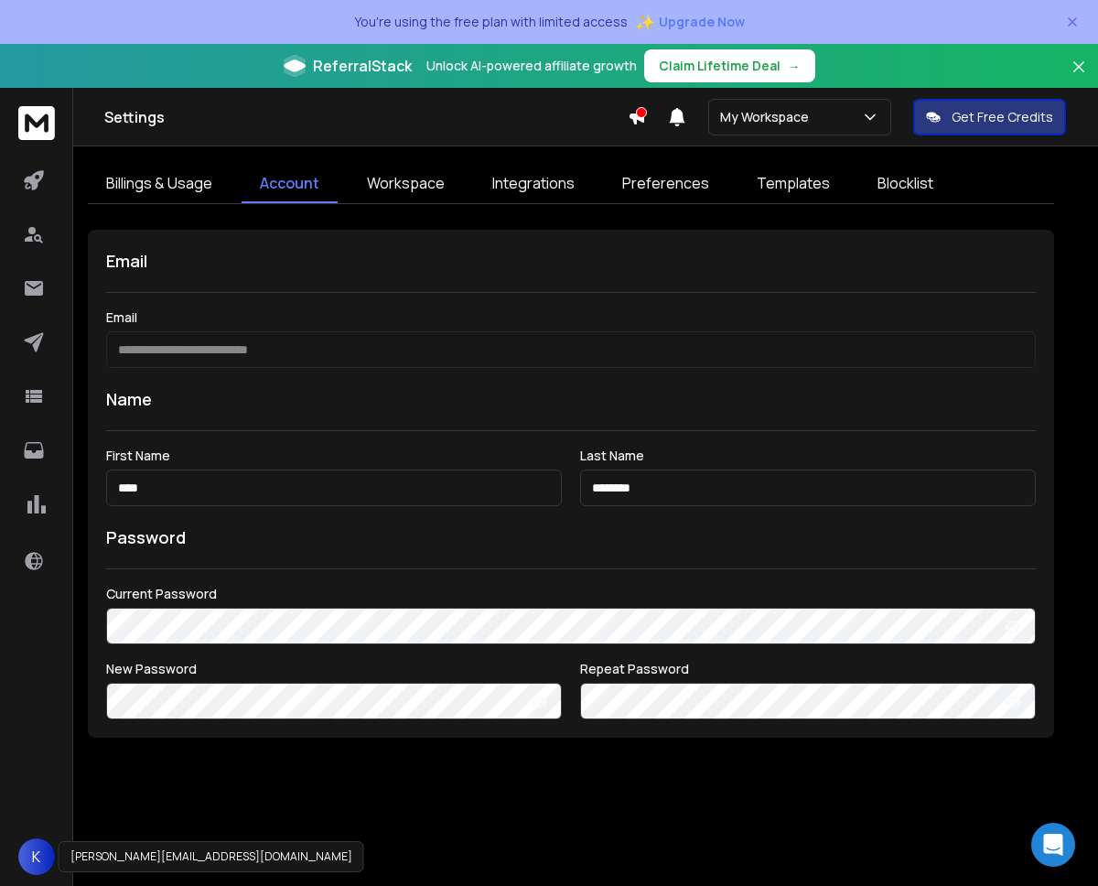
click at [34, 848] on span "K" at bounding box center [36, 856] width 37 height 37
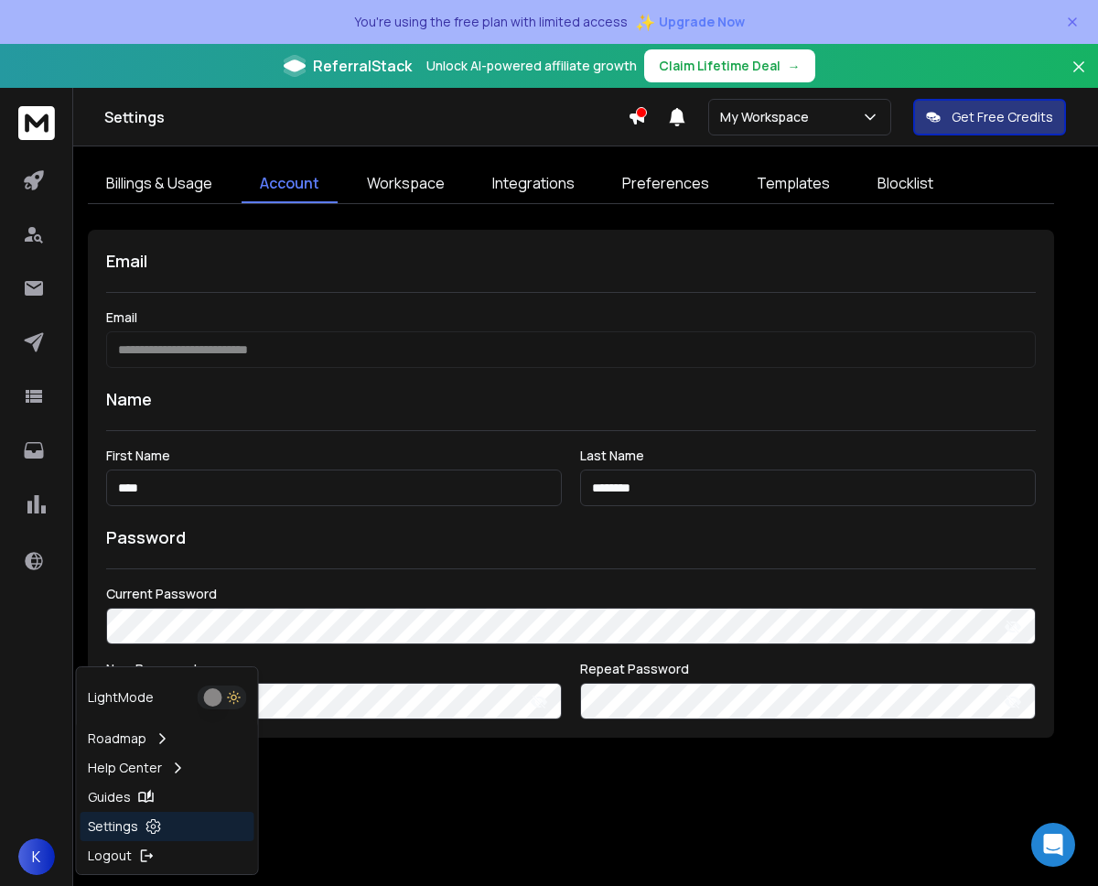
click at [115, 831] on p "Settings" at bounding box center [113, 826] width 50 height 18
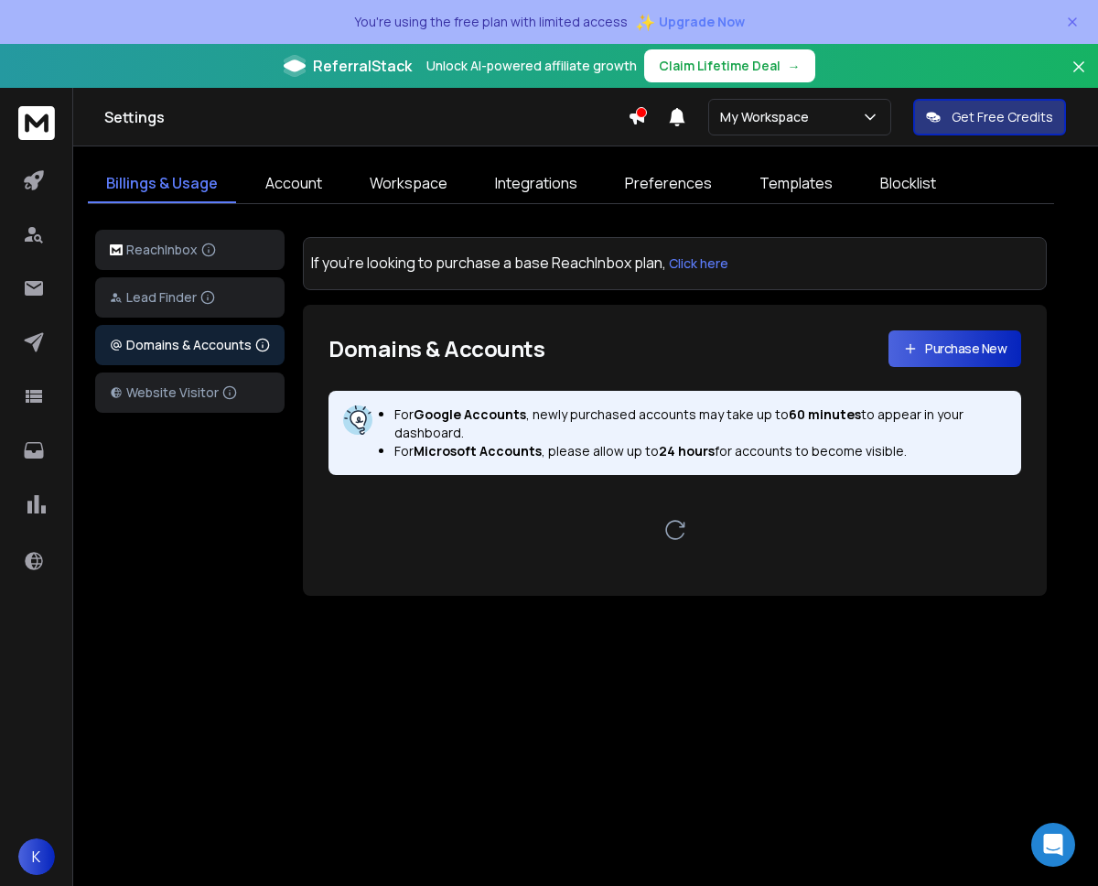
click at [151, 351] on button "Domains & Accounts" at bounding box center [189, 345] width 189 height 40
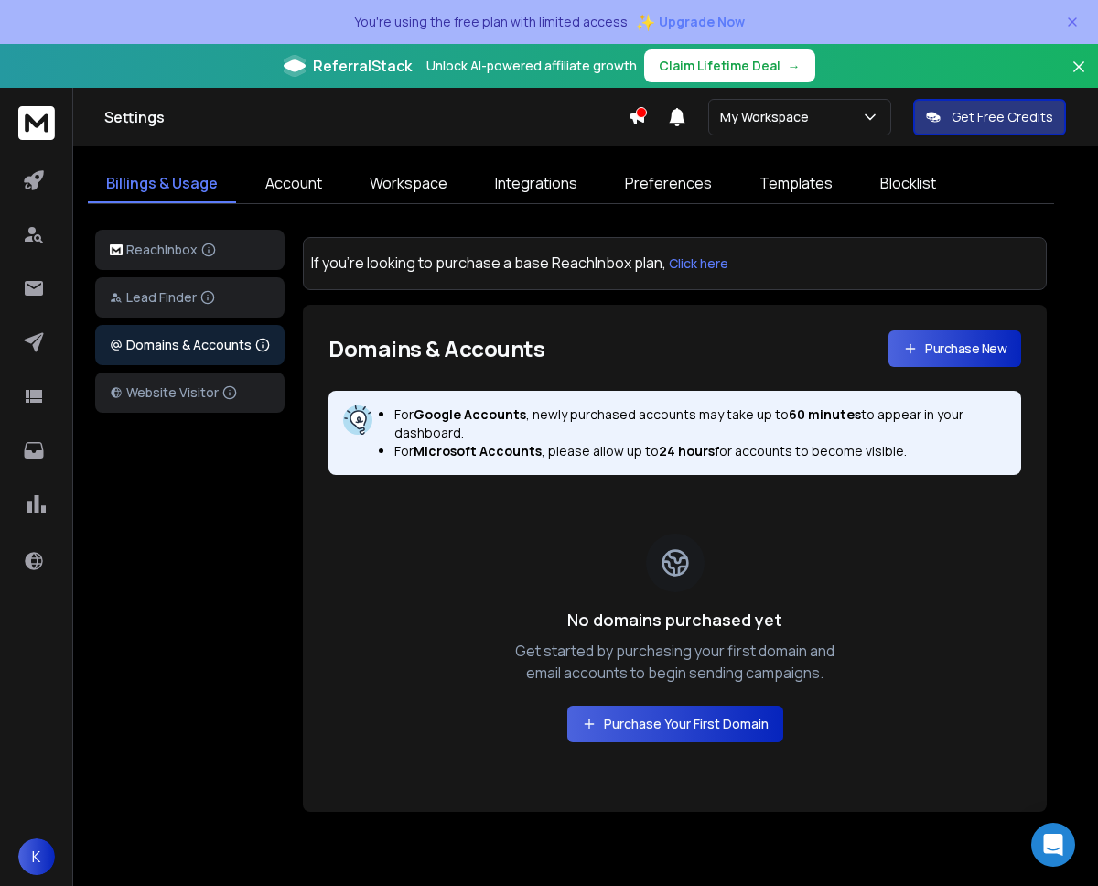
click at [154, 394] on button "Website Visitor" at bounding box center [189, 392] width 189 height 40
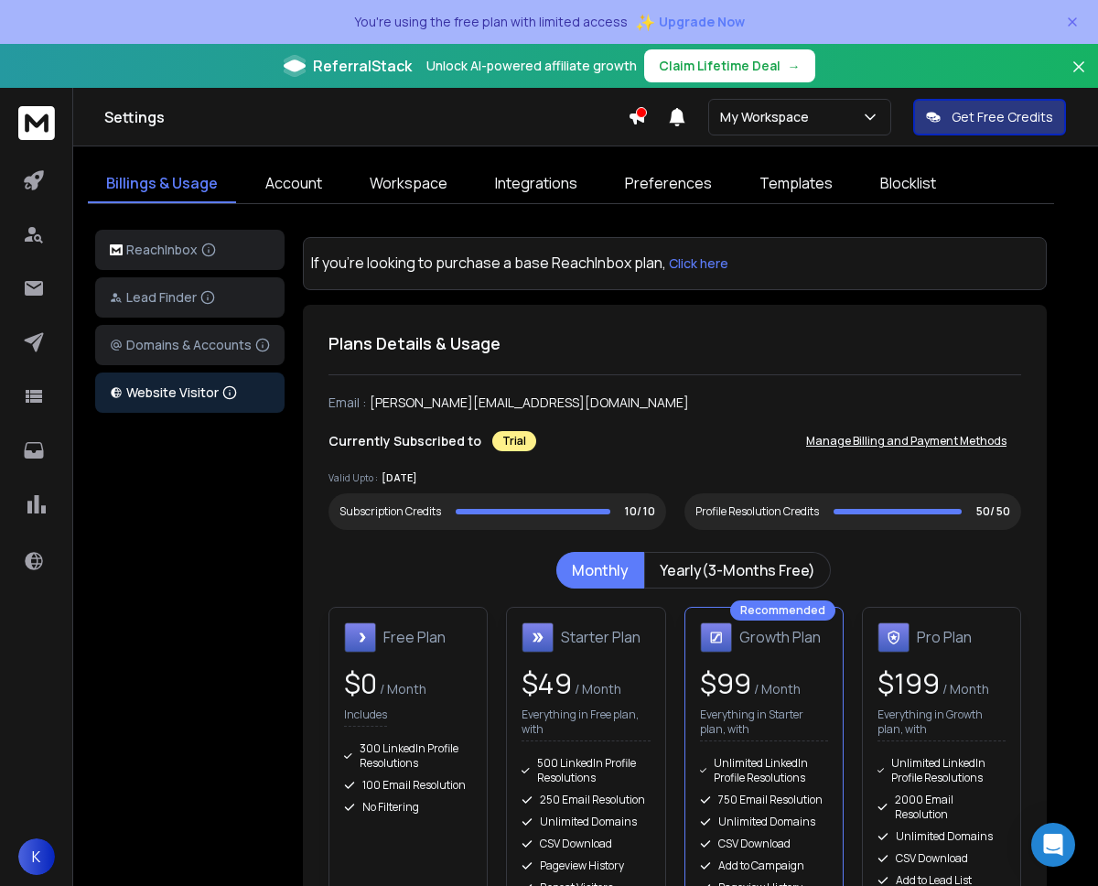
click at [167, 297] on button "Lead Finder" at bounding box center [189, 297] width 189 height 40
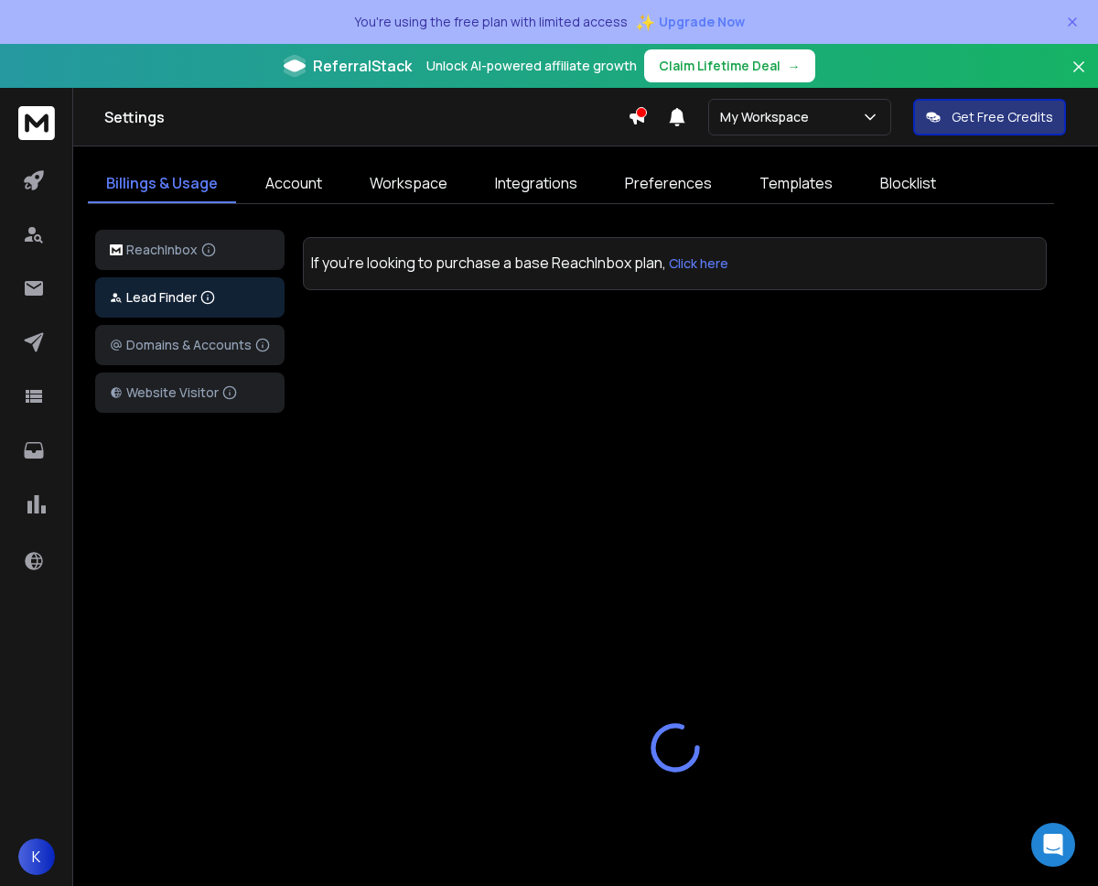
click at [163, 254] on button "ReachInbox" at bounding box center [189, 250] width 189 height 40
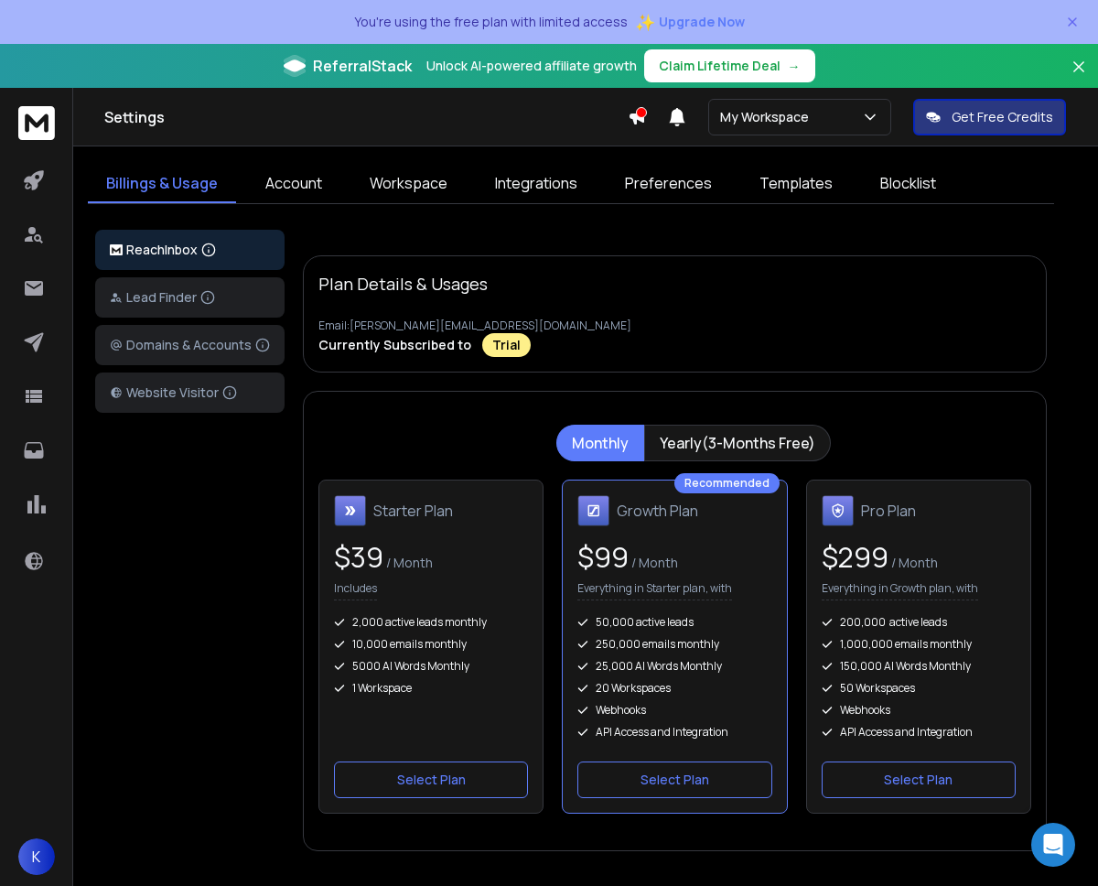
click at [297, 160] on div "Billings & Usage Account Workspace Integrations Preferences Templates Blocklist…" at bounding box center [585, 559] width 1025 height 826
click at [288, 175] on link "Account" at bounding box center [293, 184] width 93 height 38
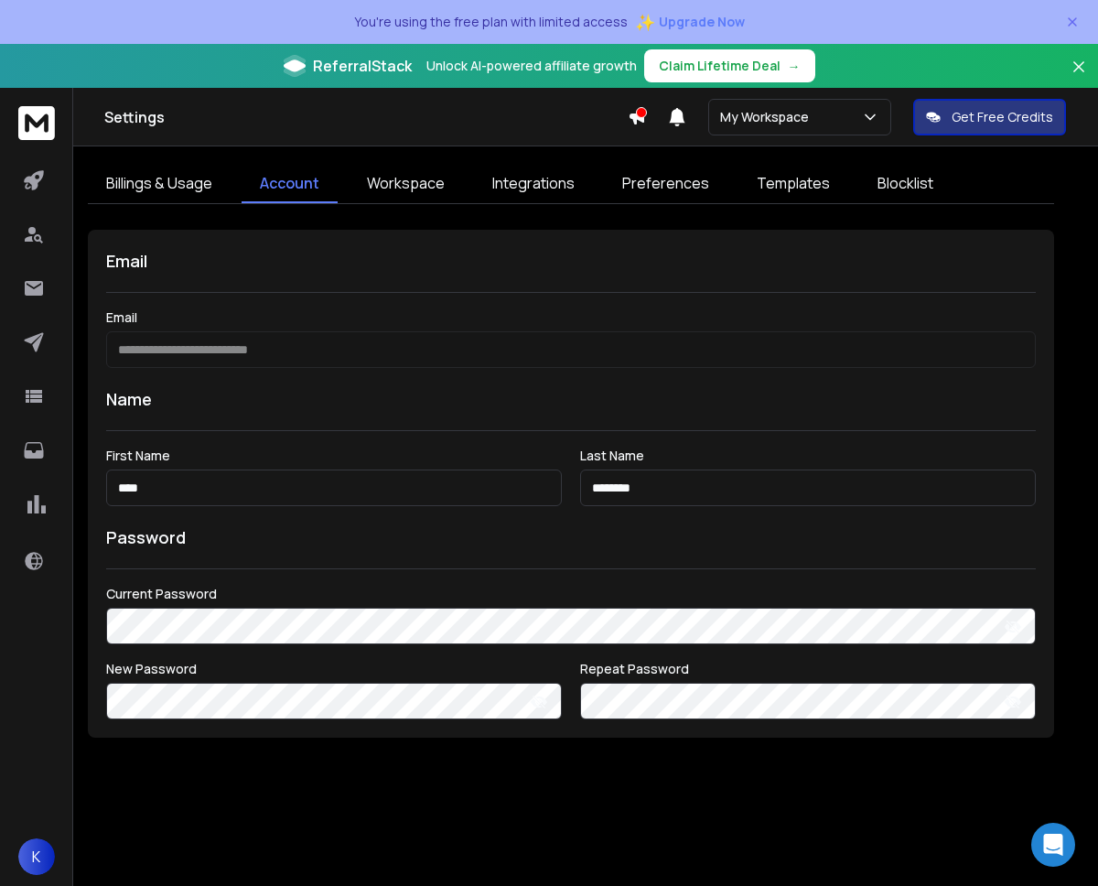
click at [407, 173] on link "Workspace" at bounding box center [406, 184] width 114 height 38
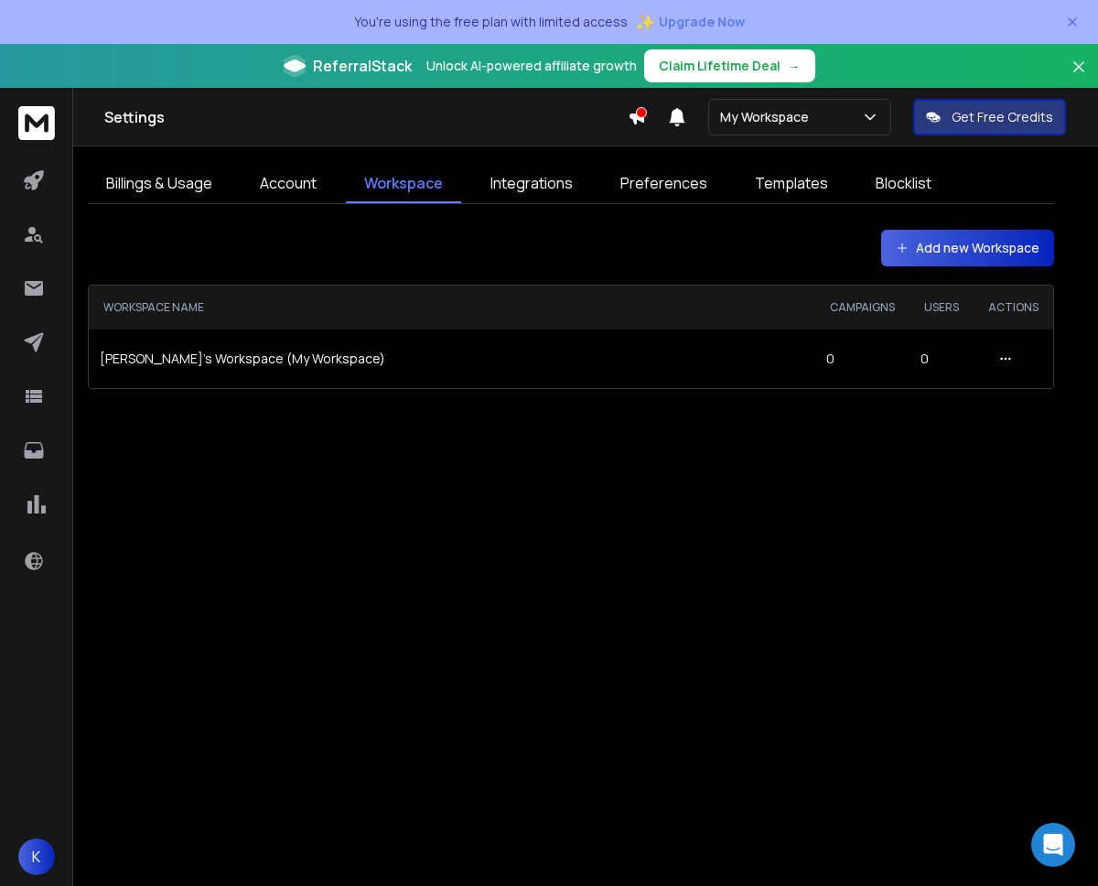
click at [497, 177] on link "Integrations" at bounding box center [531, 184] width 119 height 38
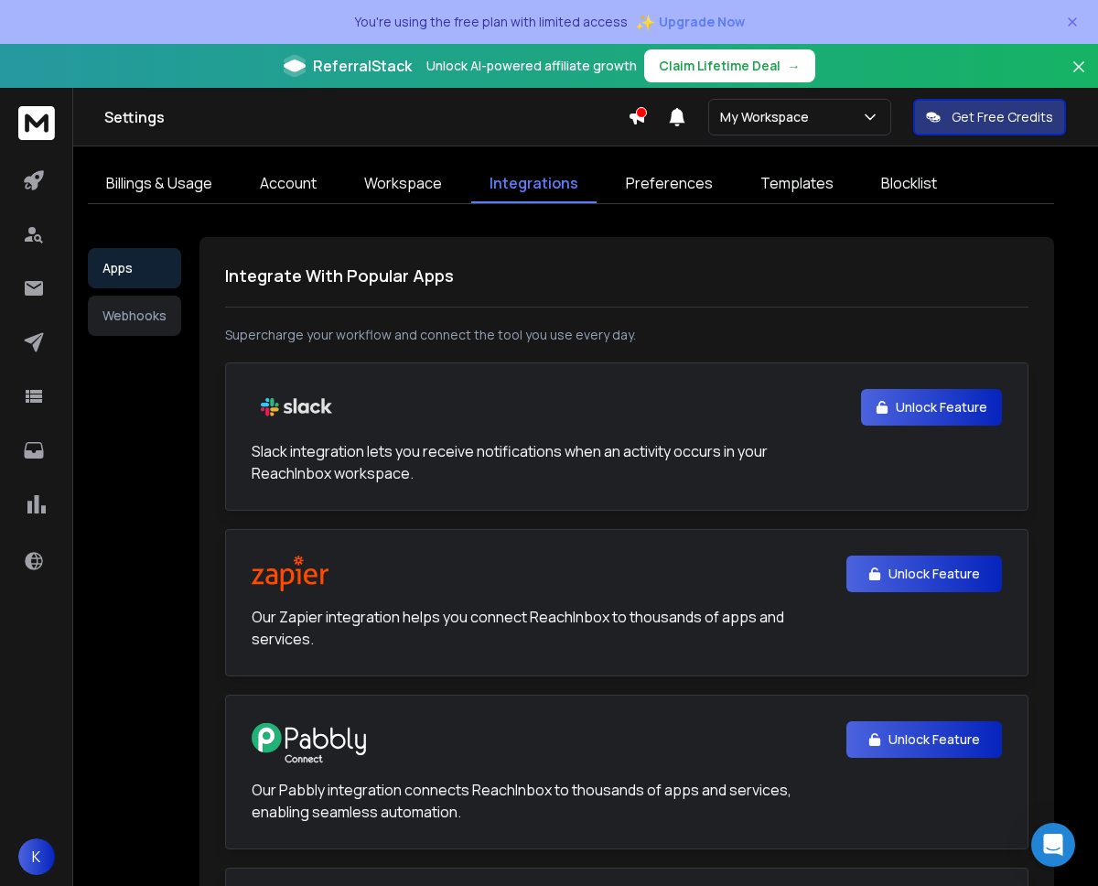
click at [681, 152] on div "Billings & Usage Account Workspace Integrations Preferences Templates Blocklist…" at bounding box center [585, 559] width 1025 height 826
click at [668, 180] on link "Preferences" at bounding box center [670, 184] width 124 height 38
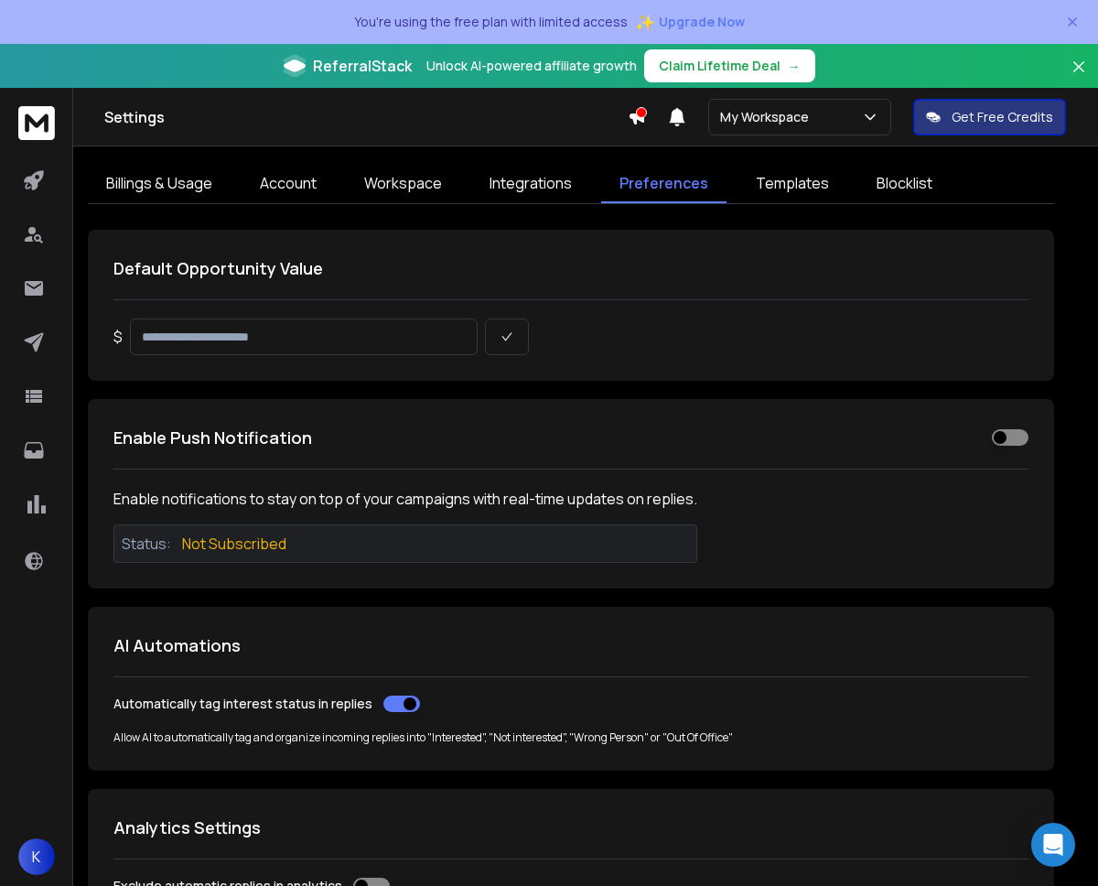
click at [798, 183] on link "Templates" at bounding box center [793, 184] width 110 height 38
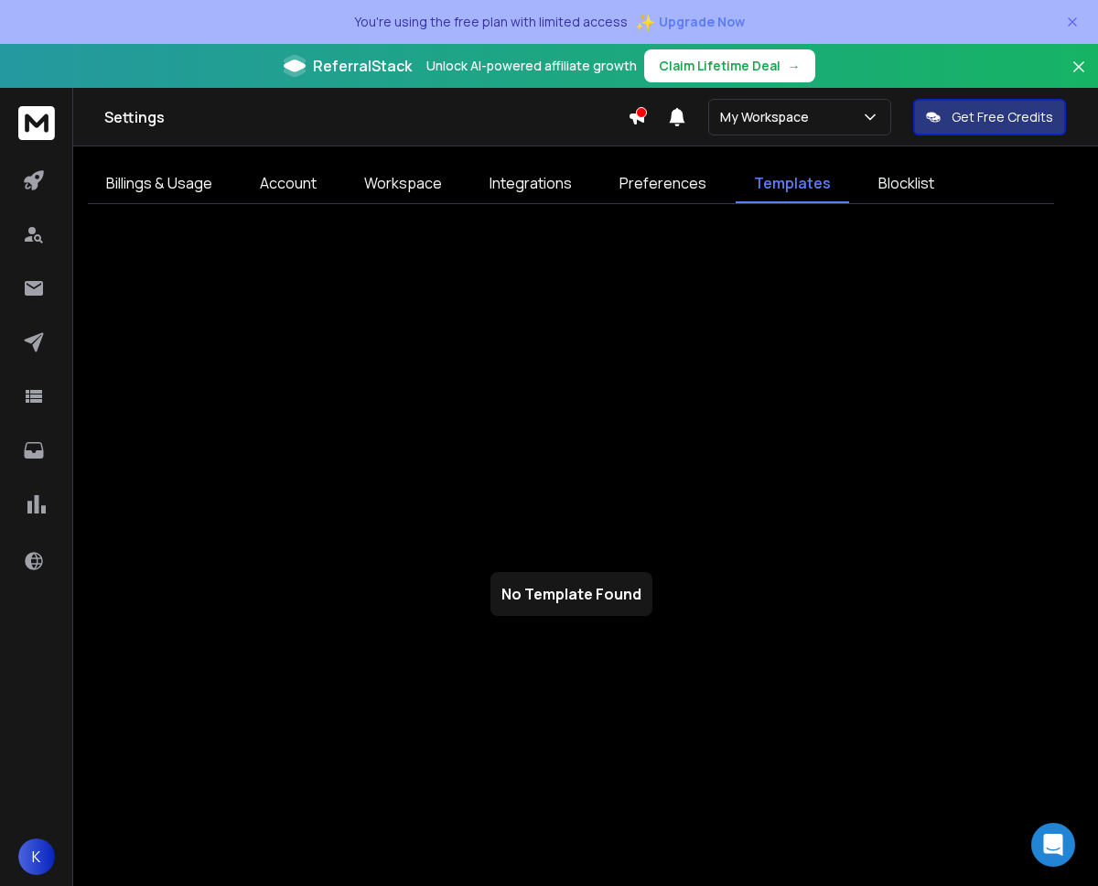
click at [892, 183] on link "Blocklist" at bounding box center [906, 184] width 92 height 38
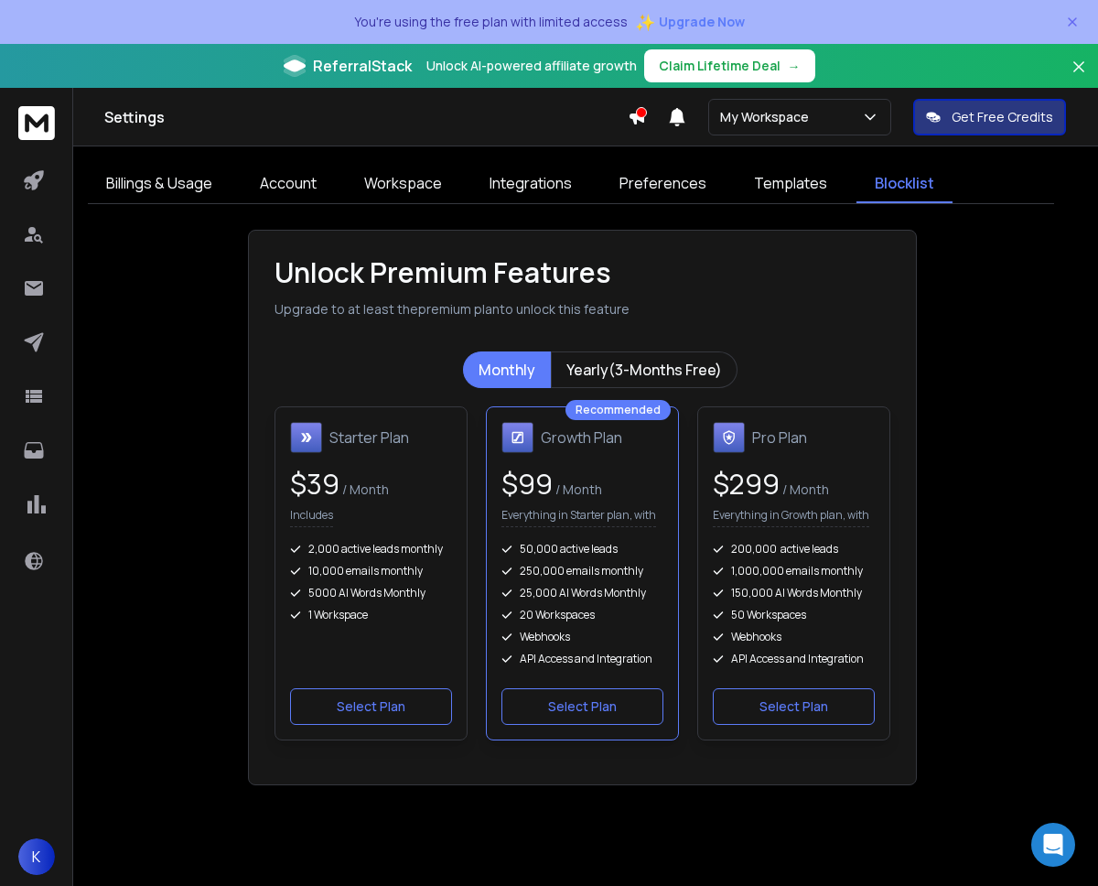
click at [129, 176] on link "Billings & Usage" at bounding box center [159, 184] width 143 height 38
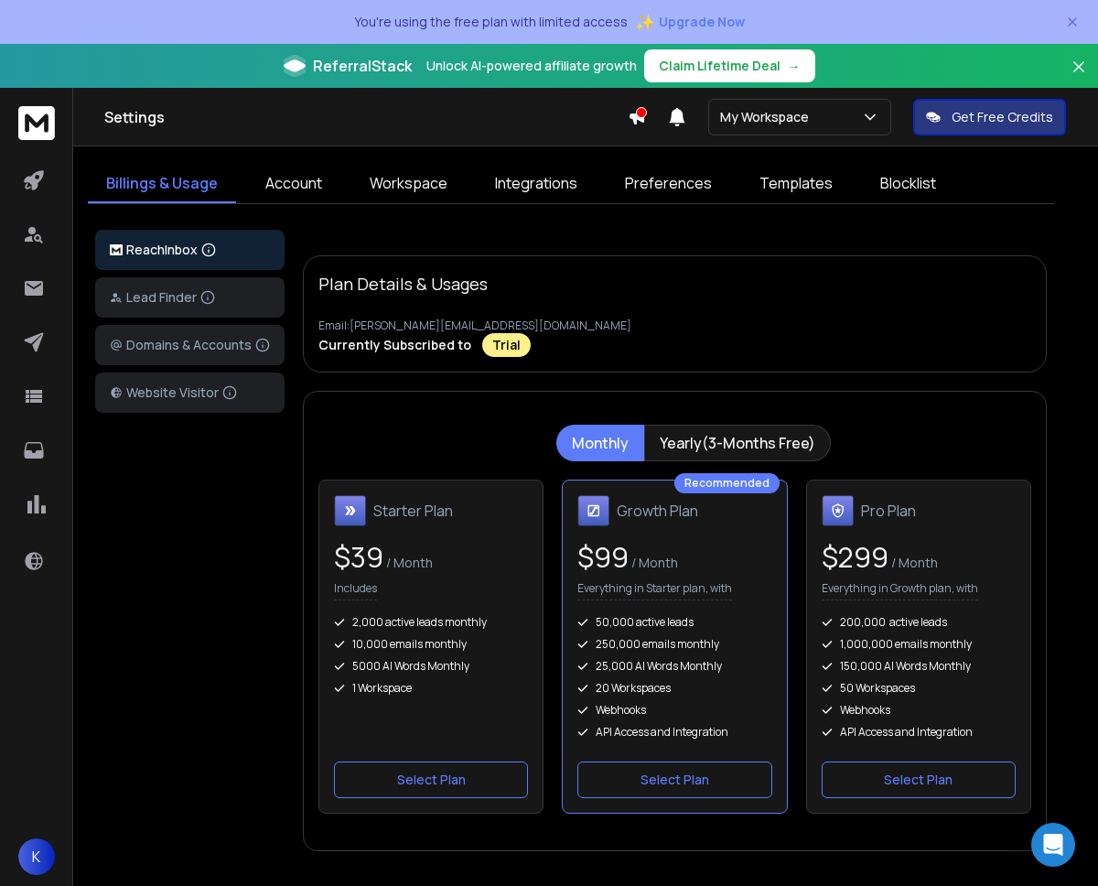
click at [881, 185] on link "Blocklist" at bounding box center [908, 184] width 92 height 38
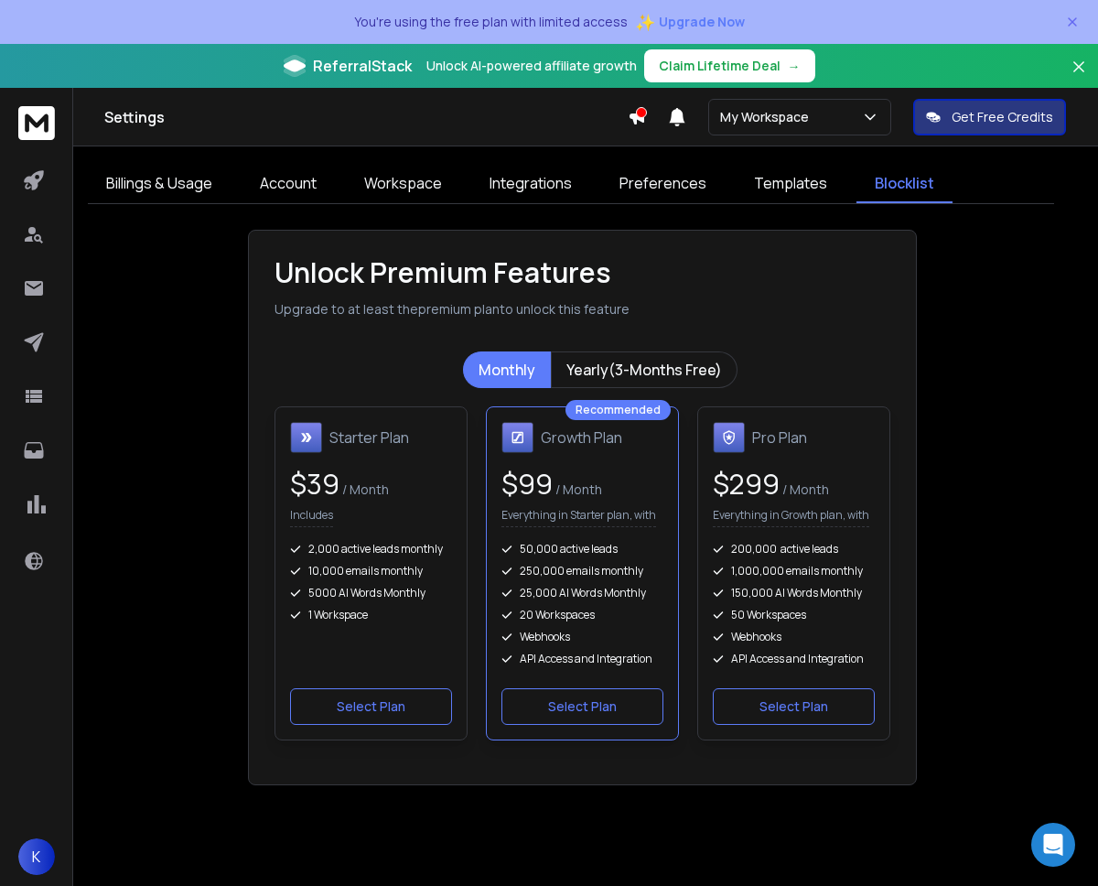
click at [122, 187] on link "Billings & Usage" at bounding box center [159, 184] width 143 height 38
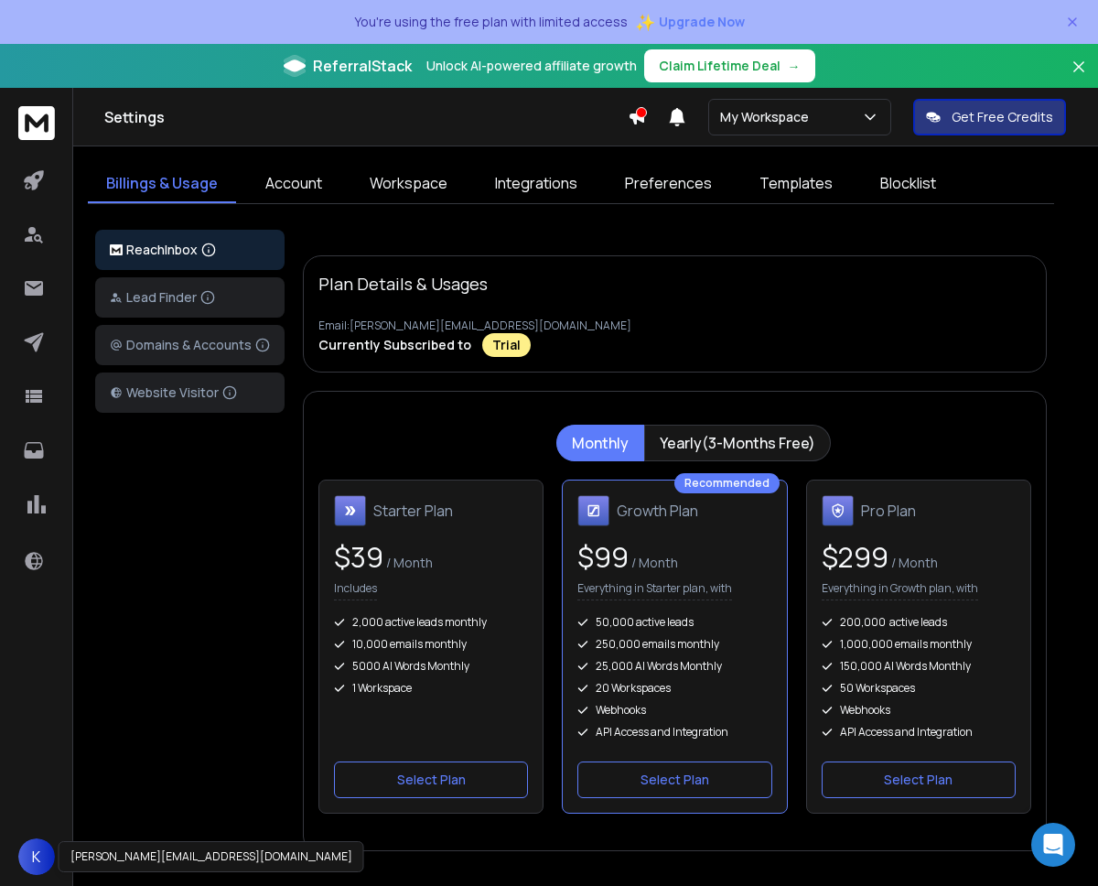
click at [41, 857] on span "K" at bounding box center [36, 856] width 37 height 37
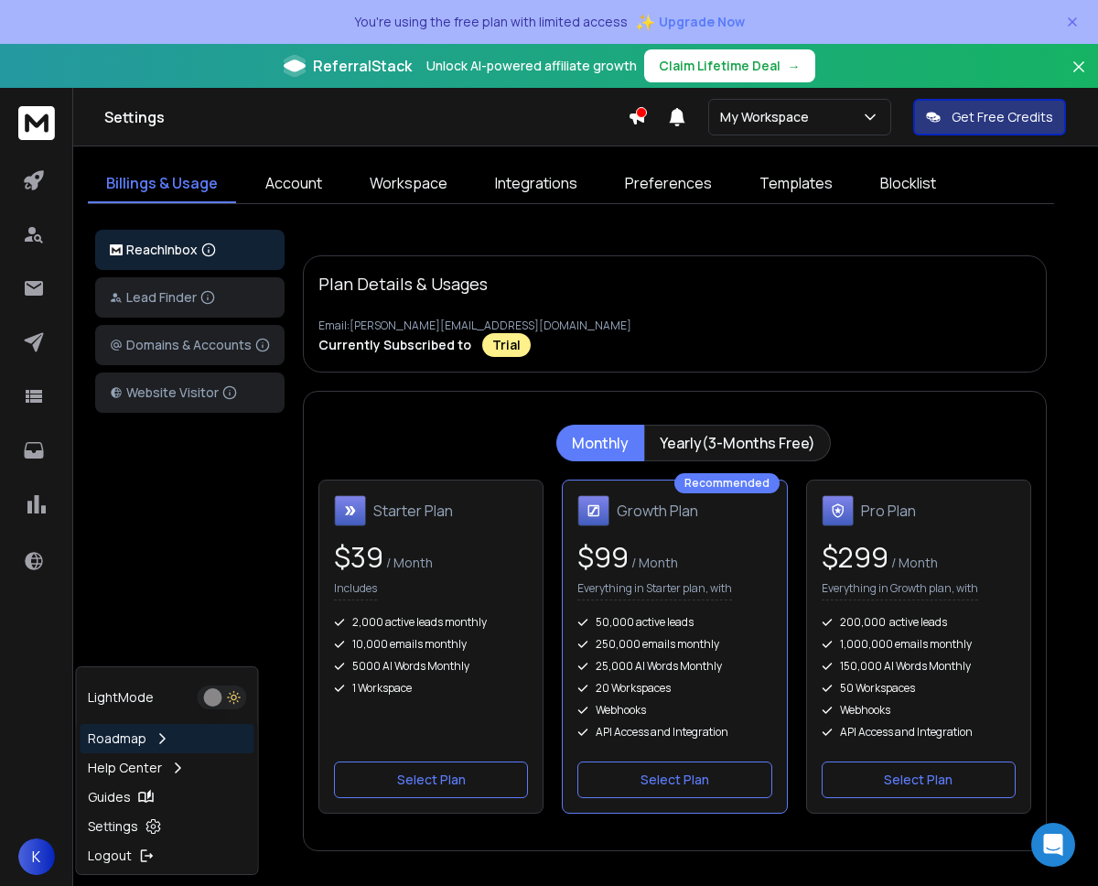
click at [150, 571] on div "ReachInbox Lead Finder Domains & Accounts Website Visitor Plan Details & Usages…" at bounding box center [571, 585] width 952 height 710
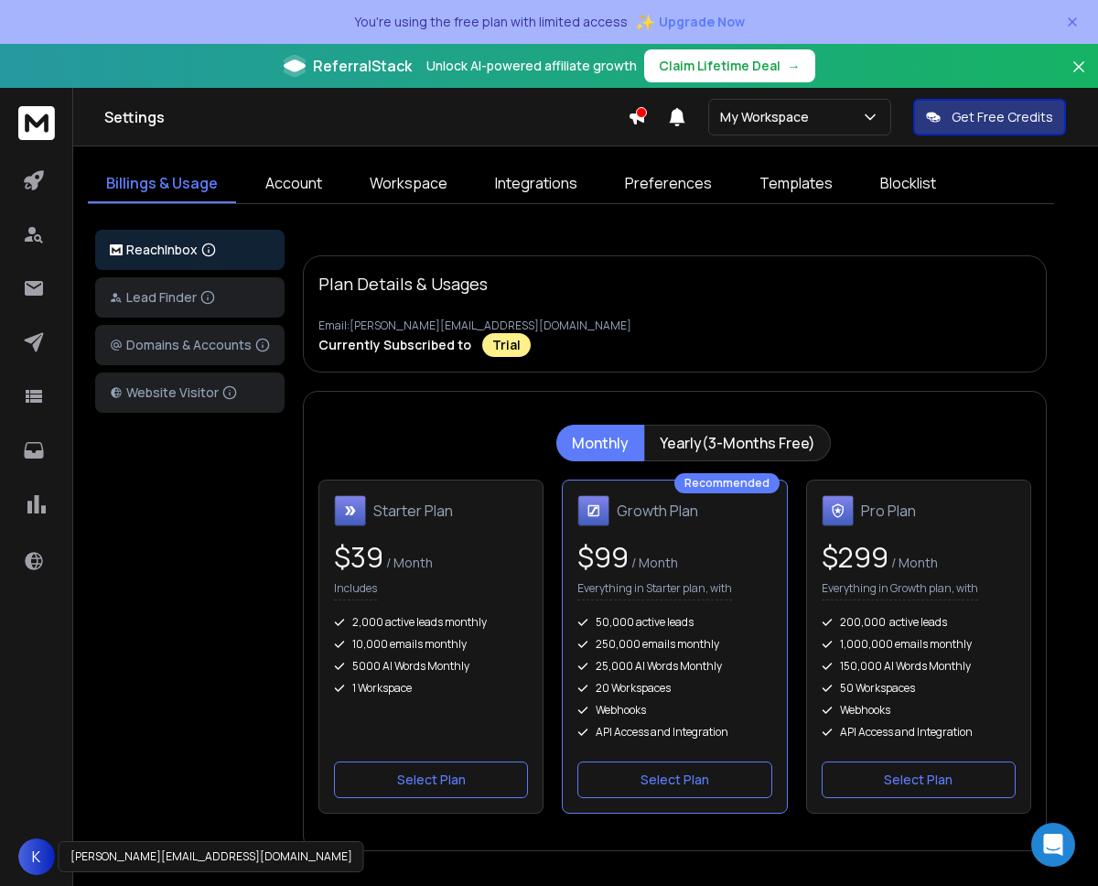
click at [37, 856] on span "K" at bounding box center [36, 856] width 37 height 37
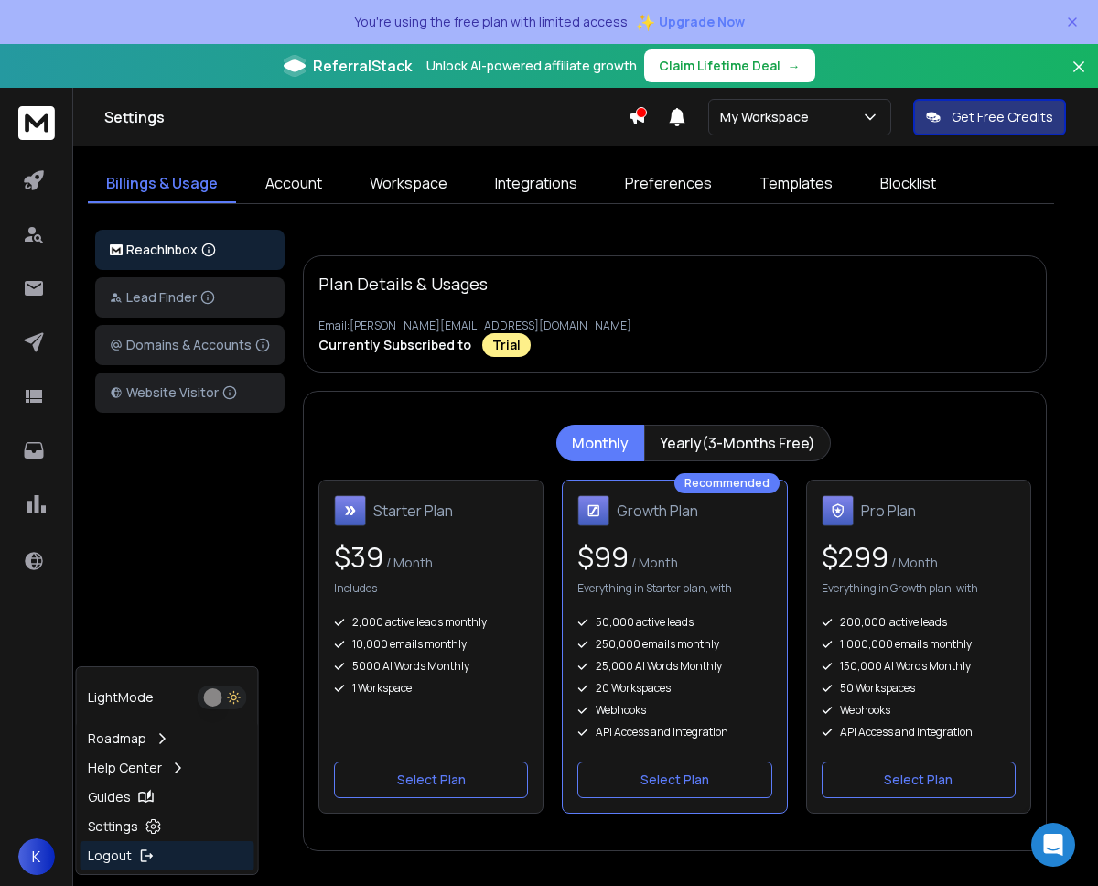
click at [102, 859] on p "Logout" at bounding box center [110, 855] width 44 height 18
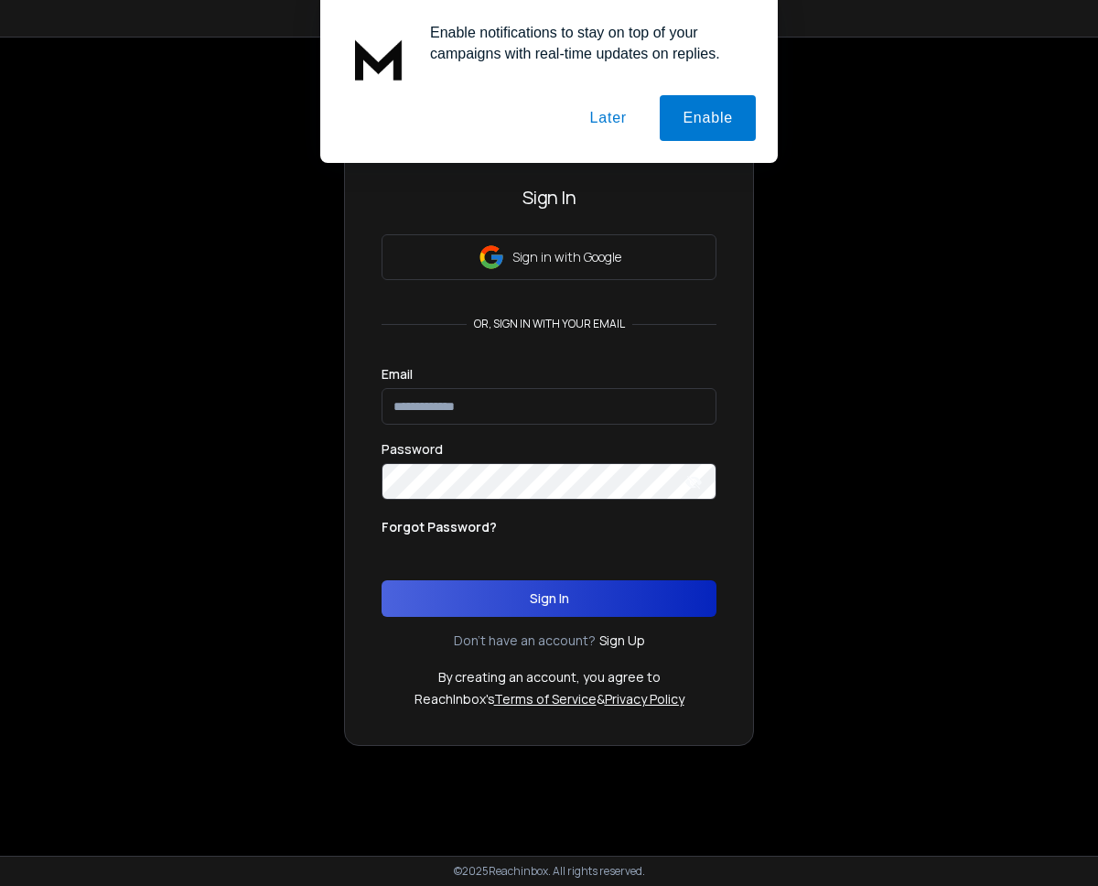
click at [449, 404] on input "email" at bounding box center [549, 406] width 335 height 37
type input "**********"
click at [382, 580] on button "Sign In" at bounding box center [549, 598] width 335 height 37
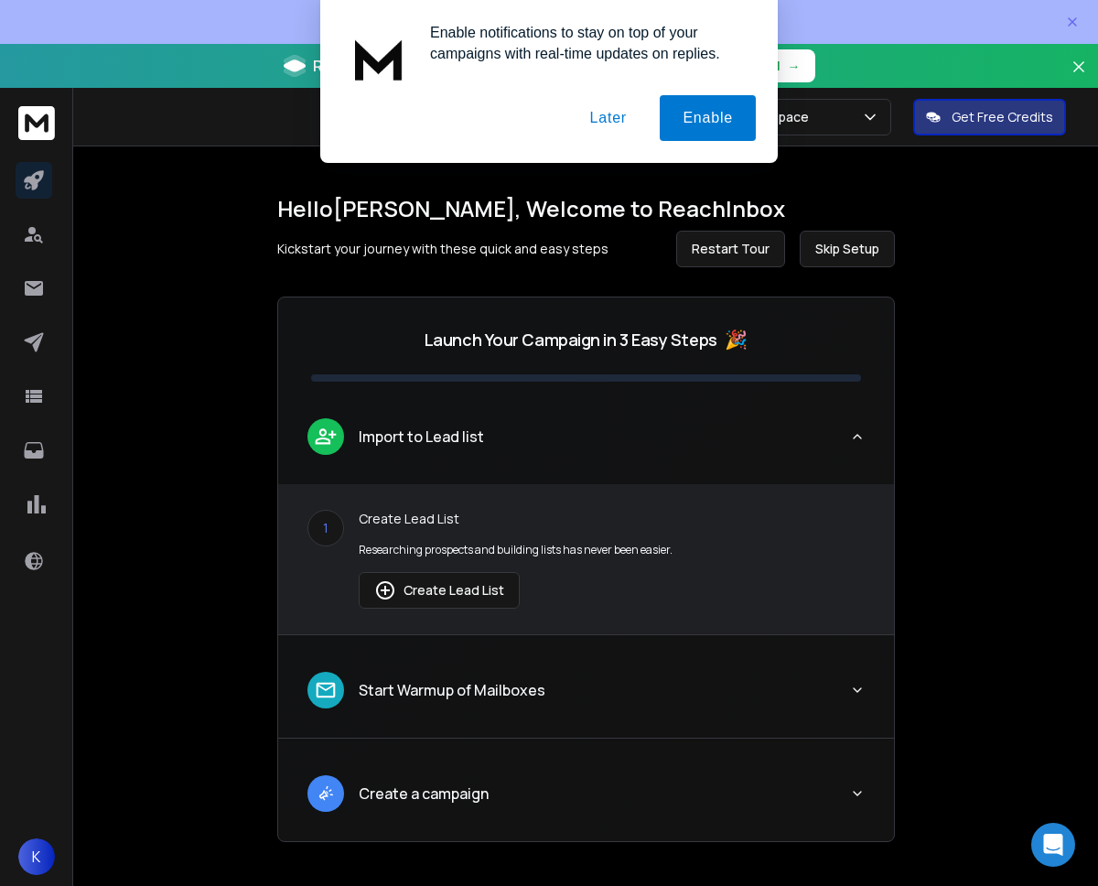
click at [619, 113] on button "Later" at bounding box center [607, 118] width 82 height 46
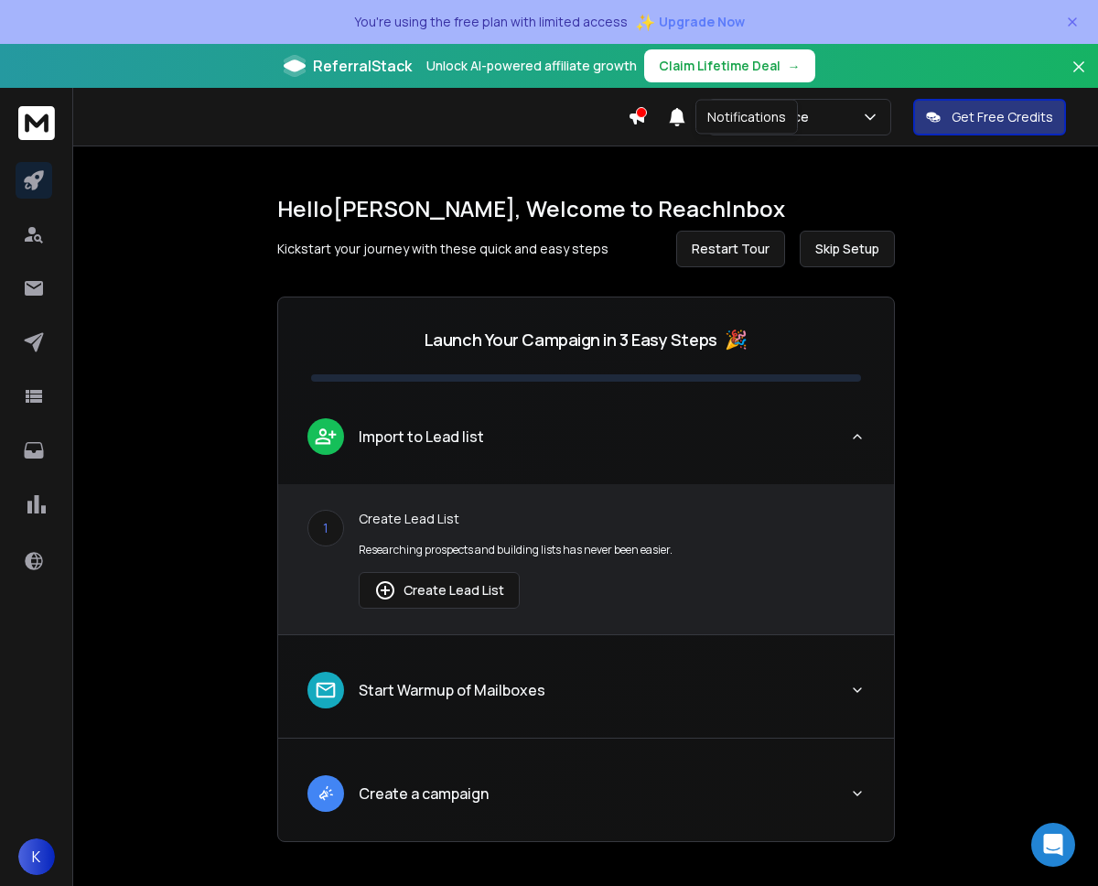
click at [751, 121] on div "Notifications" at bounding box center [746, 117] width 102 height 35
click at [829, 121] on div "My Workspace" at bounding box center [799, 117] width 159 height 18
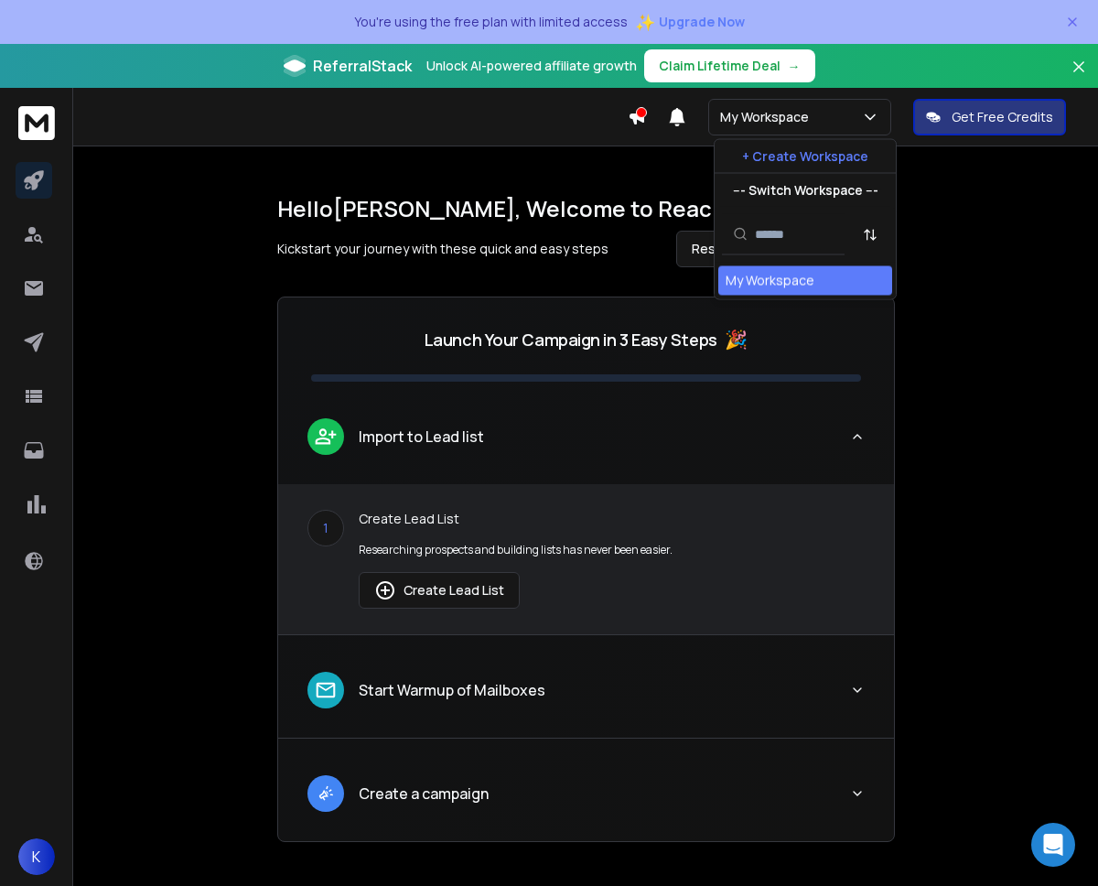
click at [601, 170] on div "Hello [PERSON_NAME] , Welcome to ReachInbox Kickstart your journey with these q…" at bounding box center [585, 518] width 966 height 706
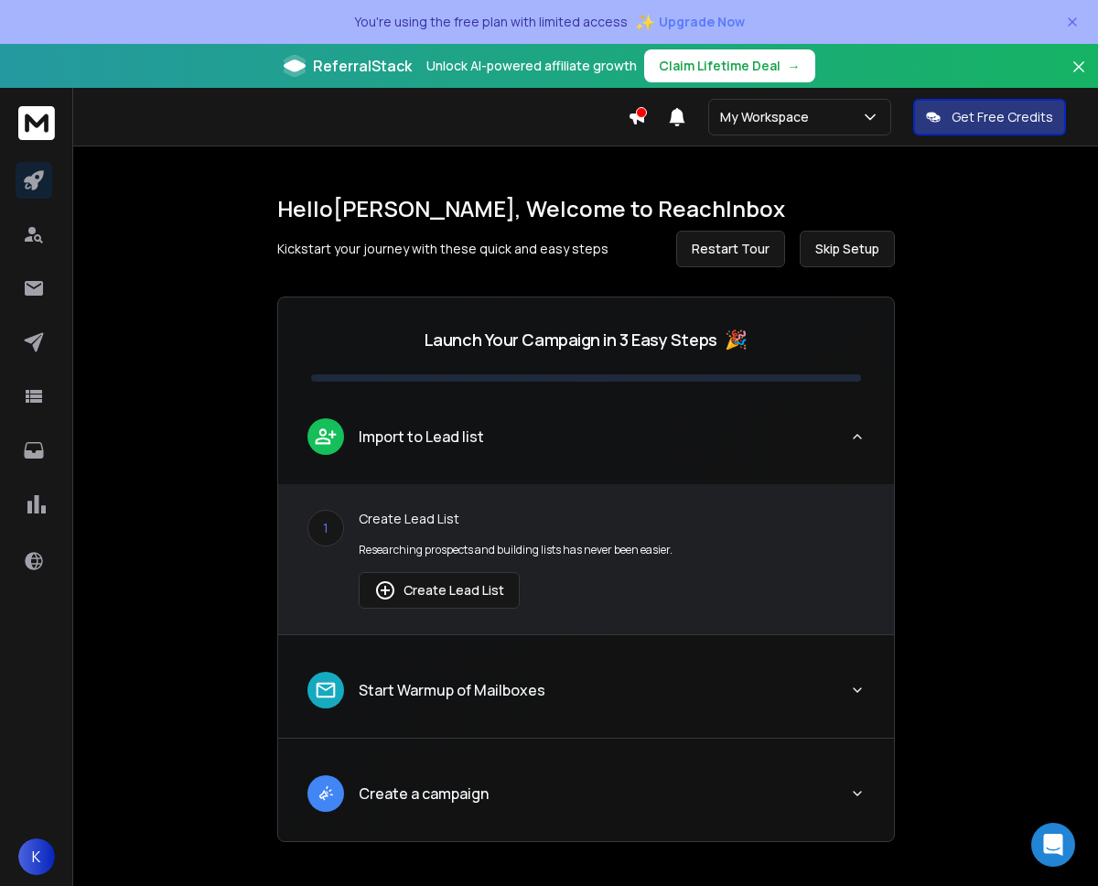
scroll to position [4, 0]
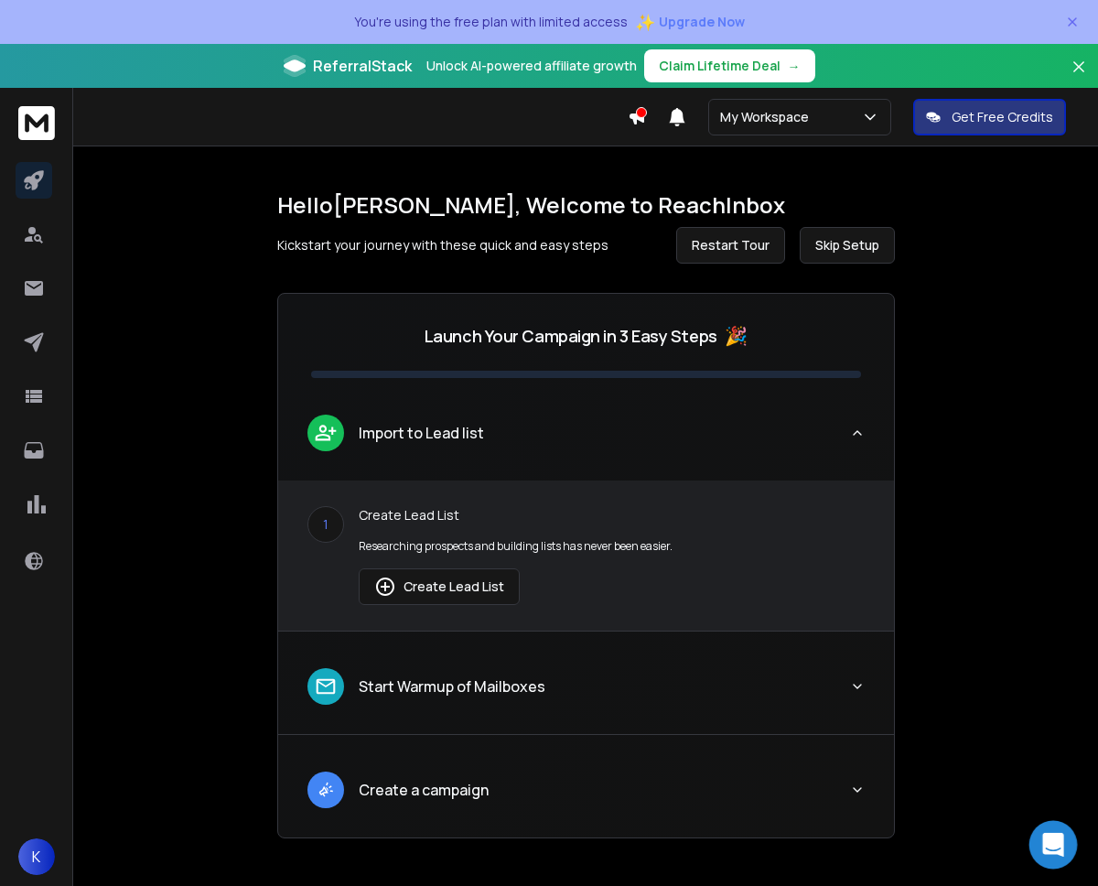
click at [1051, 836] on icon "Open Intercom Messenger" at bounding box center [1052, 845] width 21 height 24
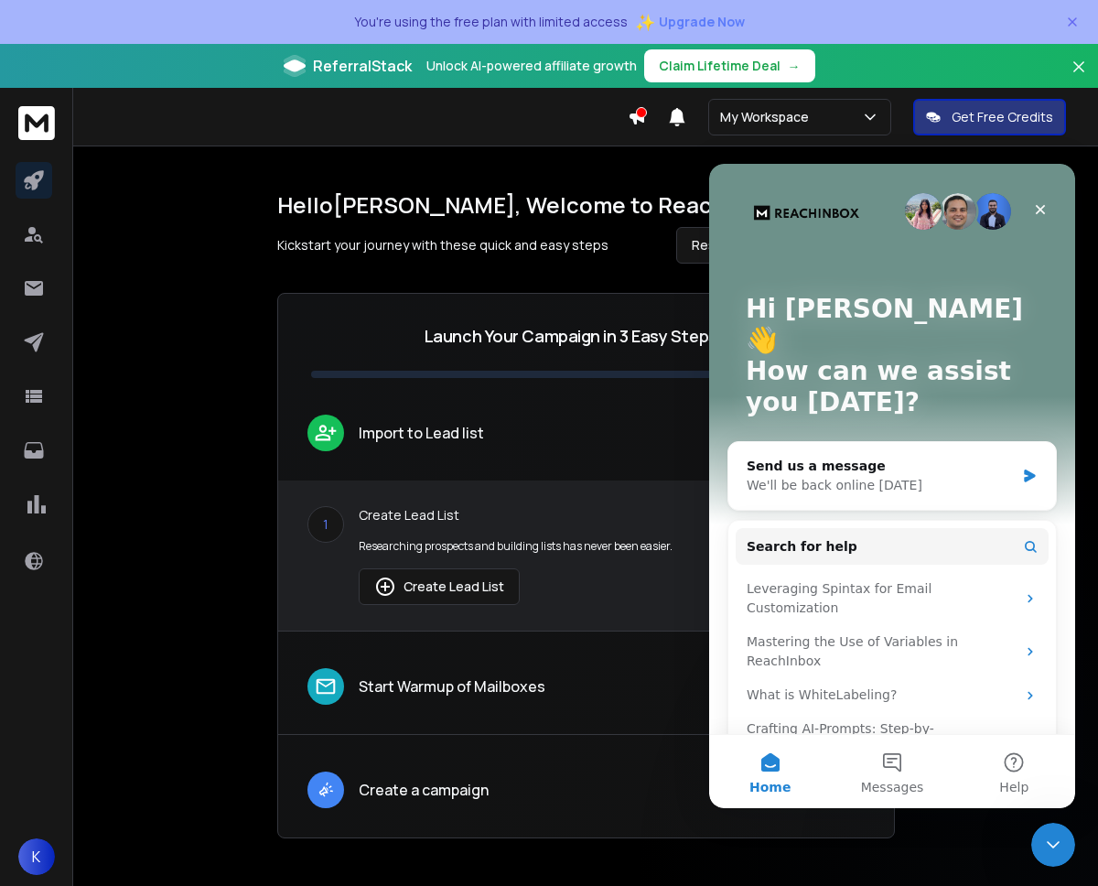
scroll to position [0, 0]
click at [891, 769] on button "Messages" at bounding box center [892, 771] width 122 height 73
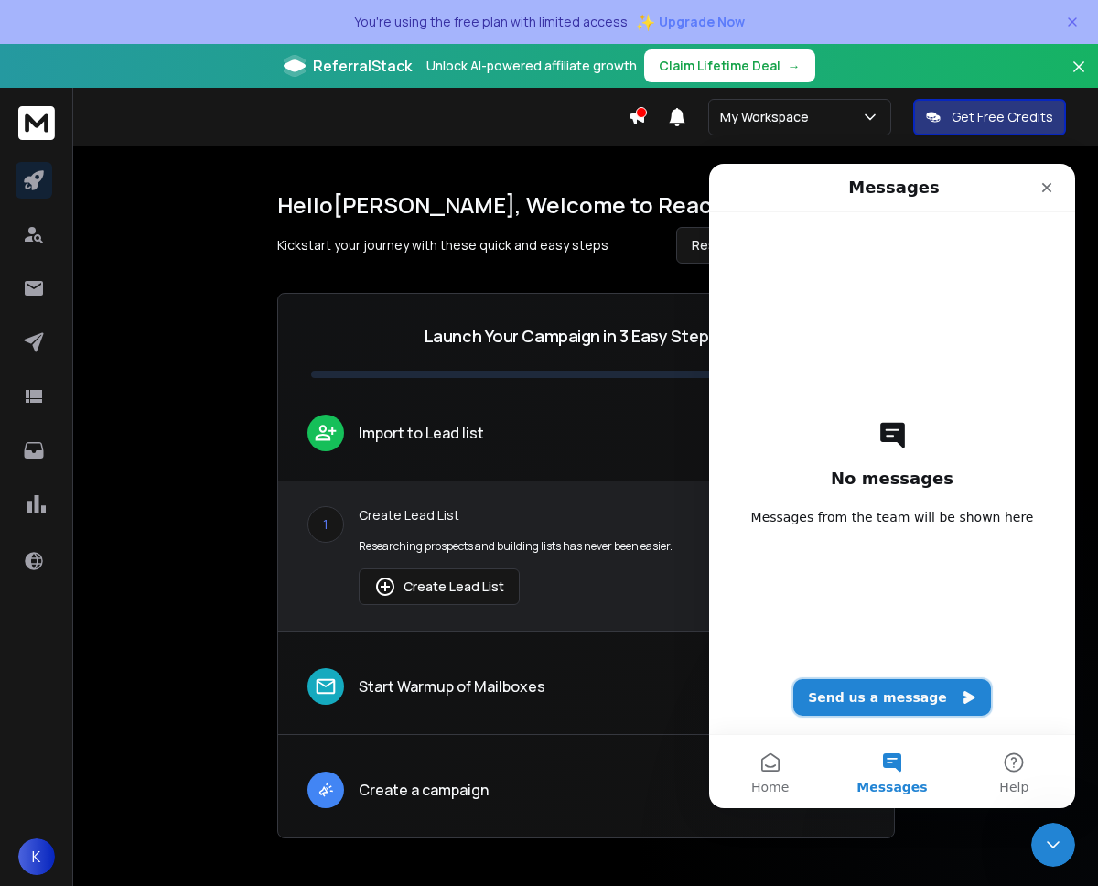
click at [883, 695] on button "Send us a message" at bounding box center [892, 697] width 198 height 37
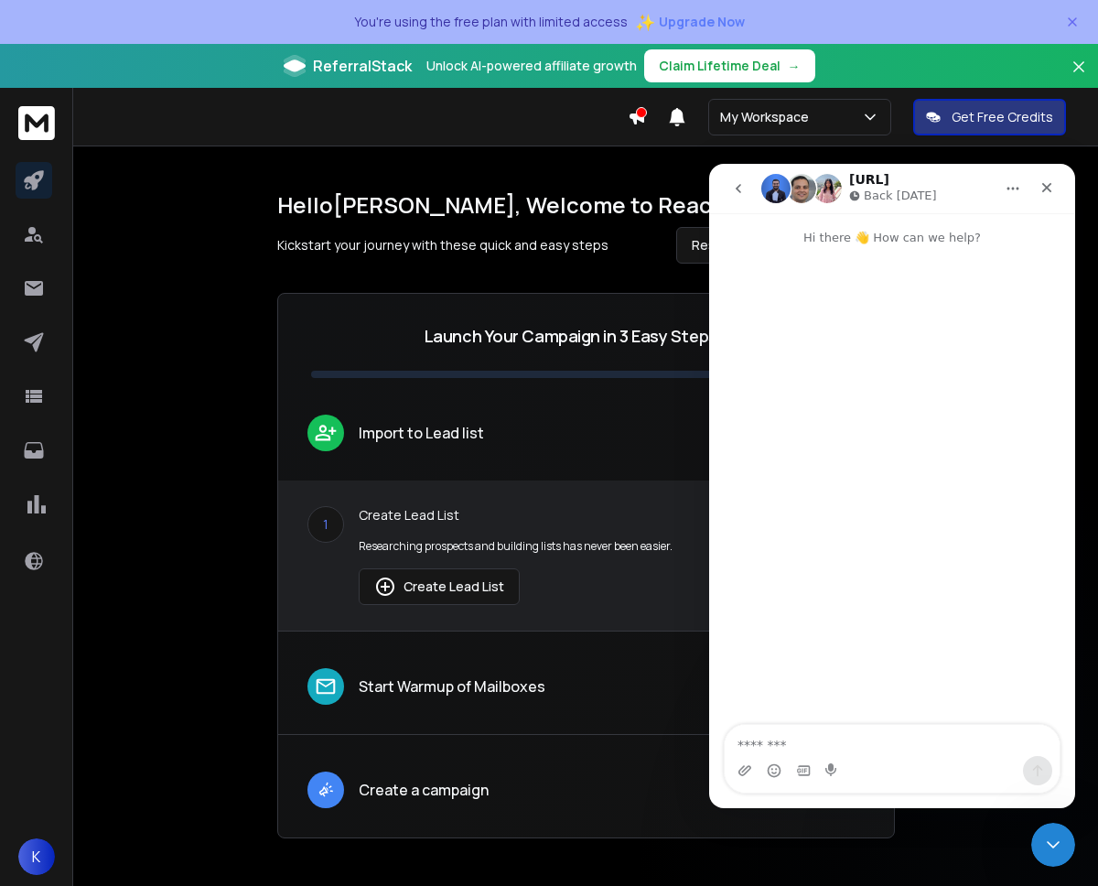
click at [815, 739] on textarea "Message…" at bounding box center [892, 740] width 335 height 31
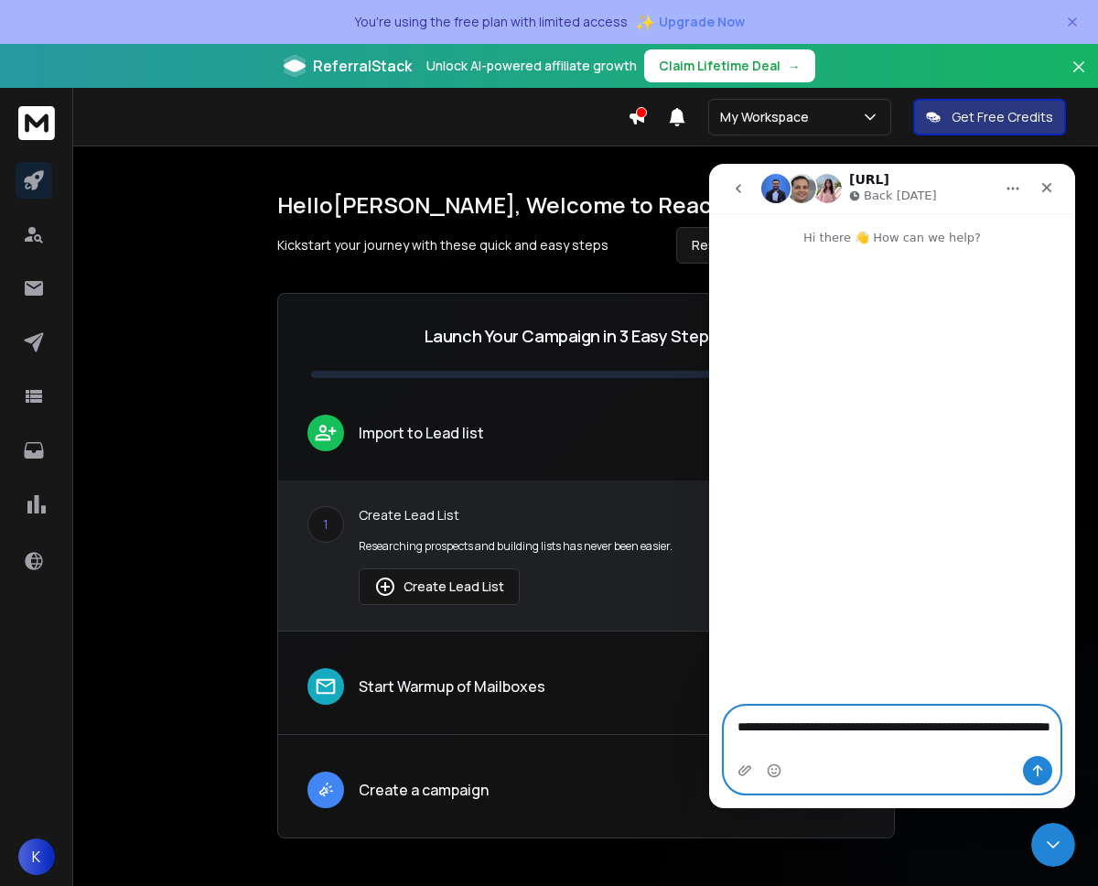
paste textarea "**********"
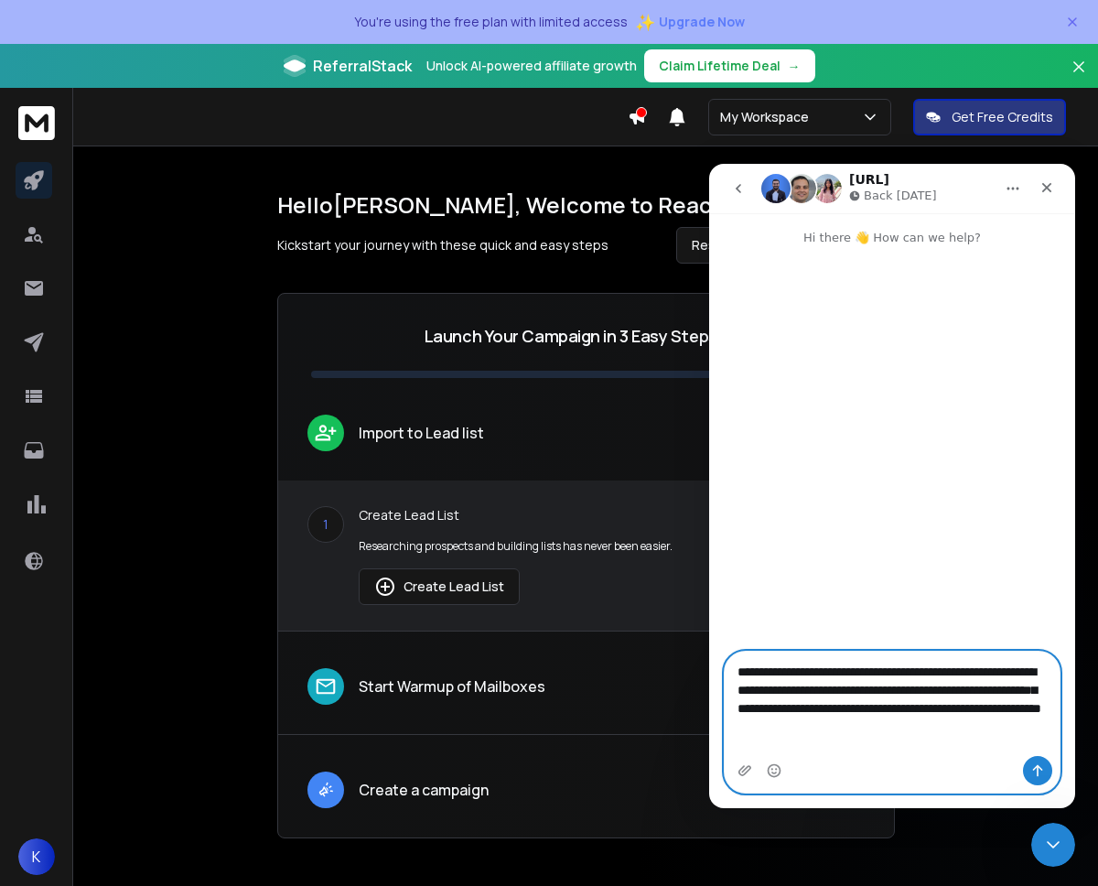
type textarea "**********"
